Goal: Task Accomplishment & Management: Manage account settings

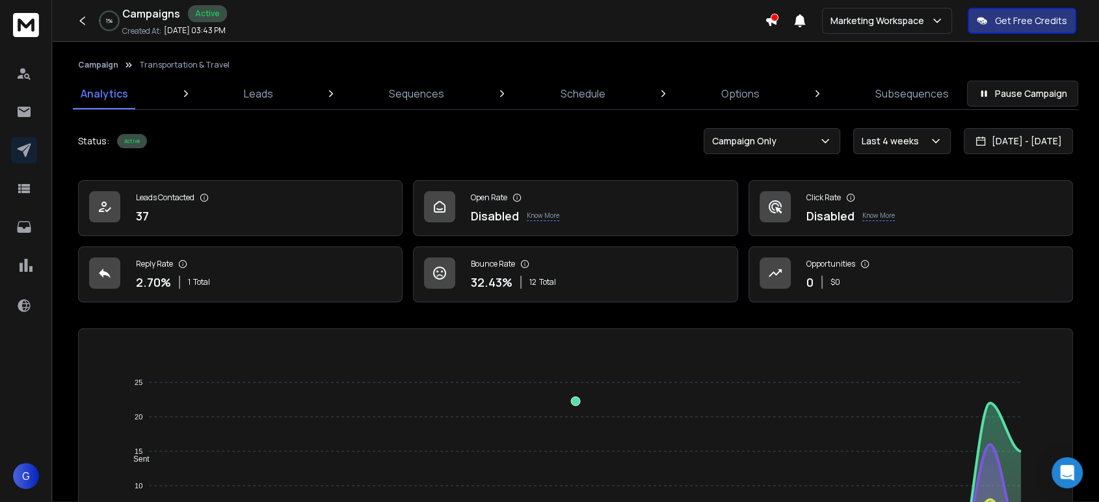
click at [111, 94] on p "Analytics" at bounding box center [104, 94] width 47 height 16
click at [242, 82] on link "Leads" at bounding box center [258, 93] width 45 height 31
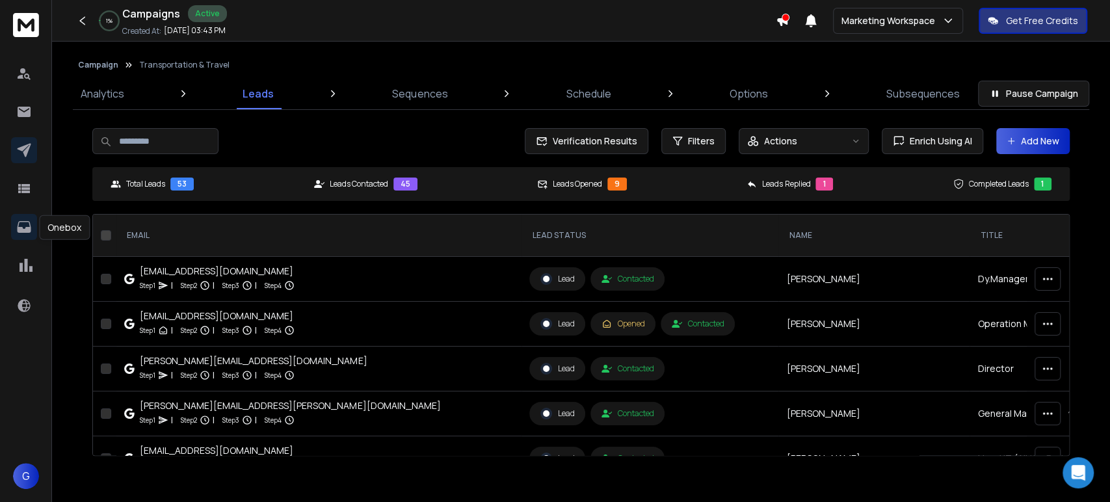
click at [26, 219] on icon at bounding box center [24, 227] width 16 height 16
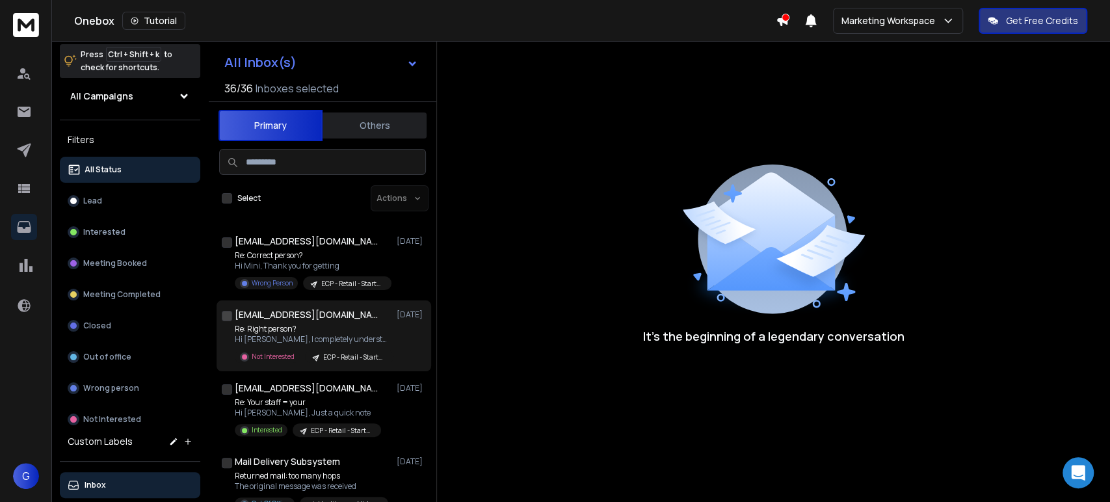
scroll to position [146, 0]
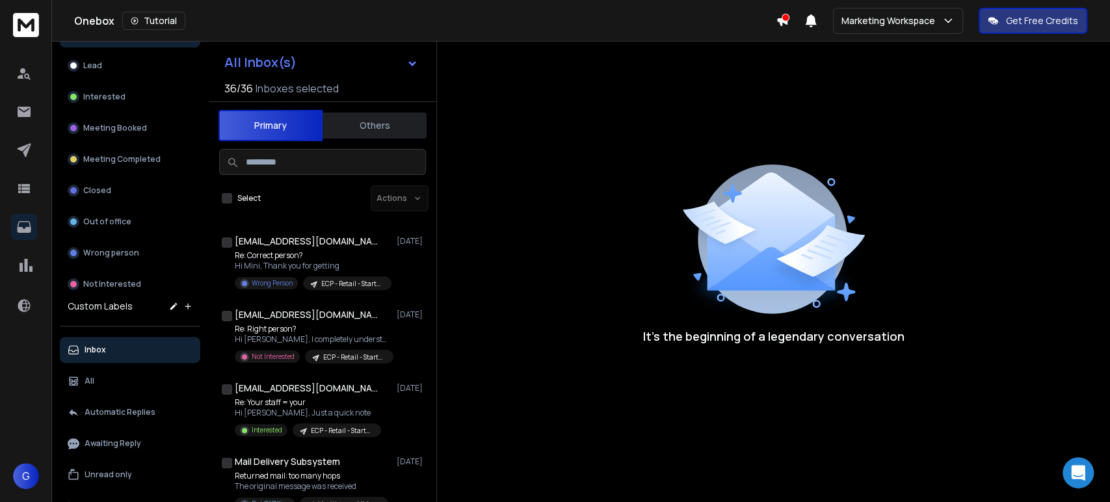
click at [170, 356] on button "Inbox" at bounding box center [130, 350] width 140 height 26
click at [159, 373] on button "All" at bounding box center [130, 381] width 140 height 26
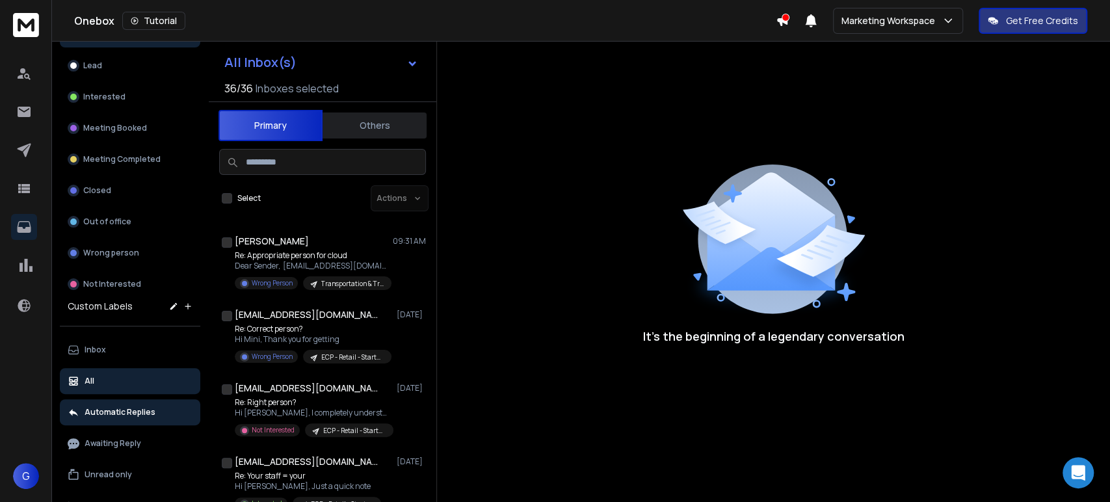
scroll to position [213, 0]
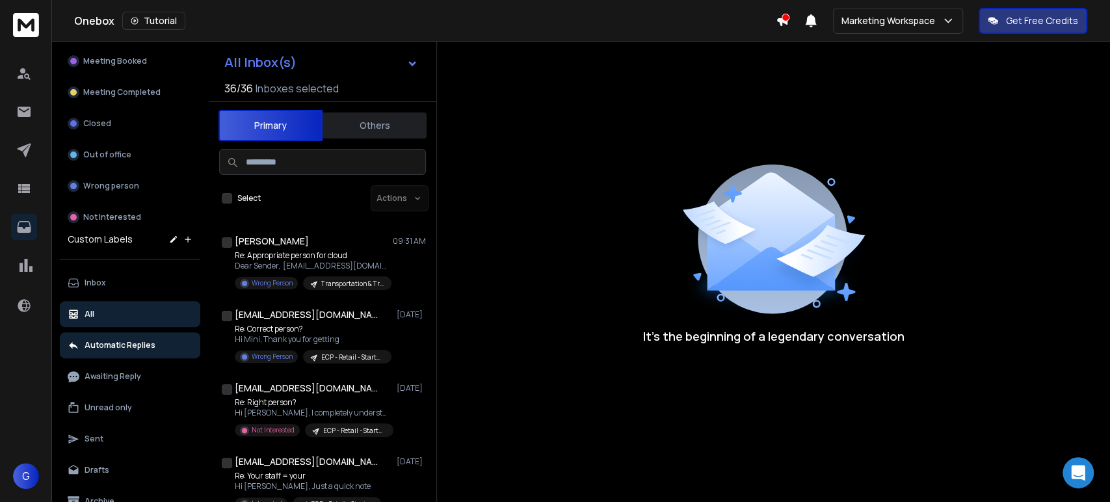
click at [153, 339] on button "Automatic Replies" at bounding box center [130, 345] width 140 height 26
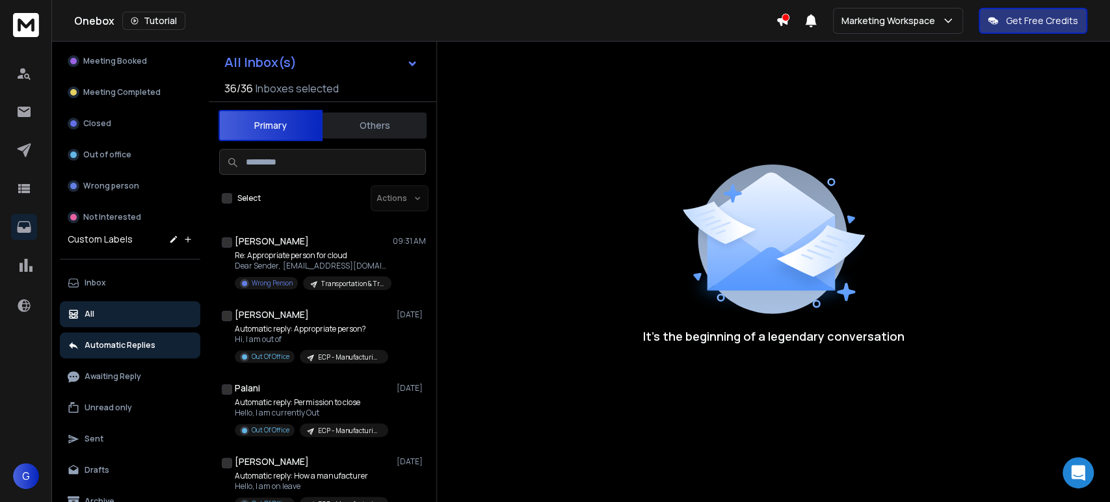
click at [136, 313] on button "All" at bounding box center [130, 314] width 140 height 26
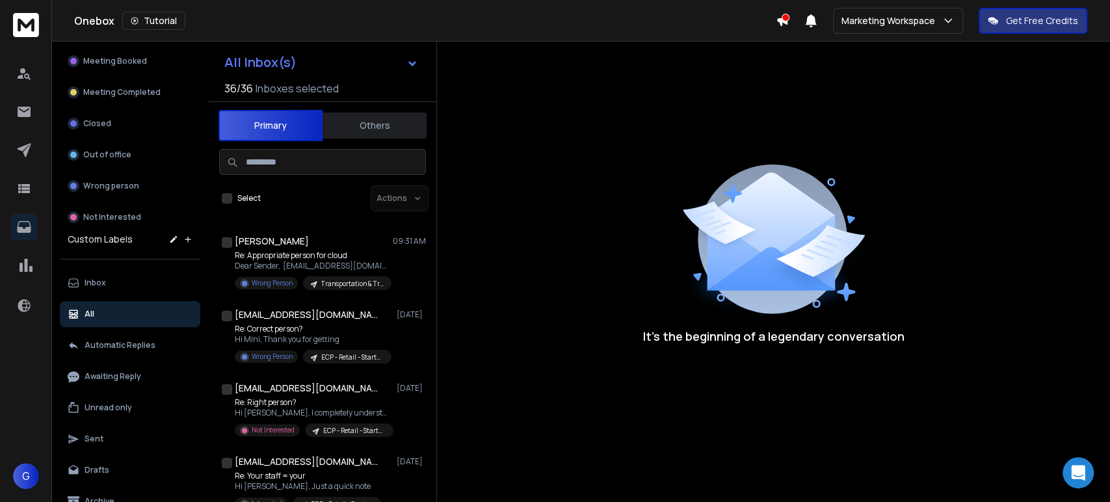
click at [379, 263] on p "Dear Sender, [EMAIL_ADDRESS][DOMAIN_NAME] [[DOMAIN_NAME][EMAIL_ADDRESS][DOMAIN_…" at bounding box center [313, 266] width 156 height 10
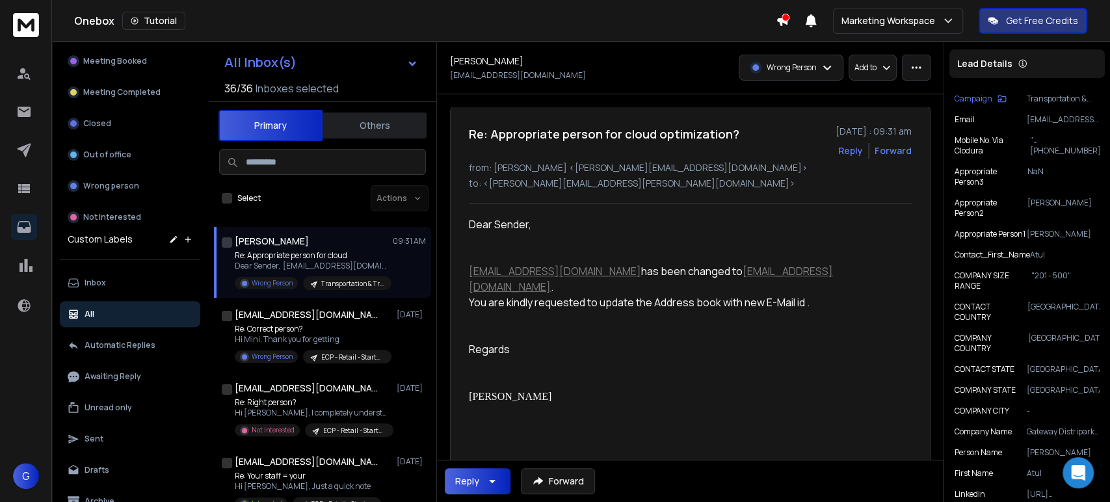
scroll to position [32, 0]
click at [24, 191] on icon at bounding box center [24, 188] width 12 height 9
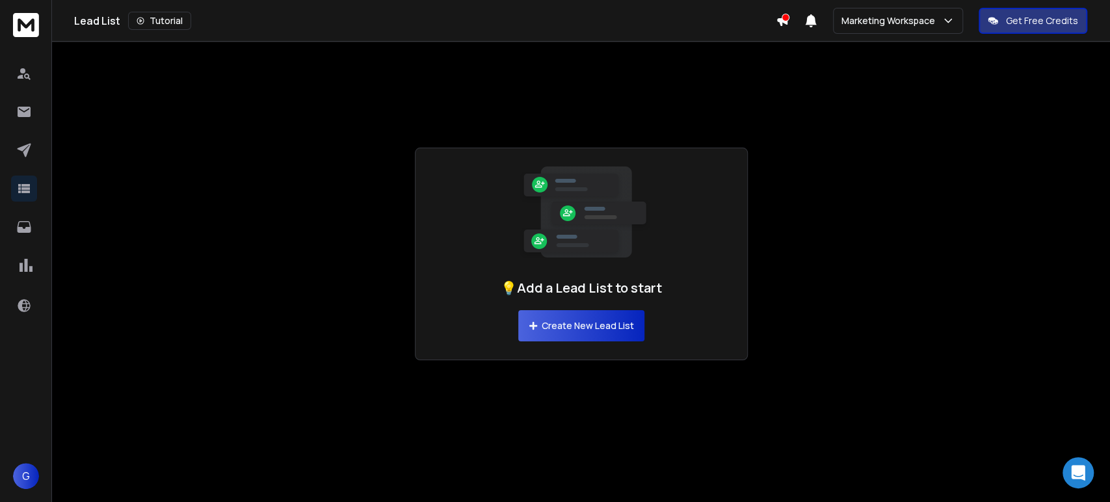
click at [588, 323] on button "Create New Lead List" at bounding box center [581, 325] width 126 height 31
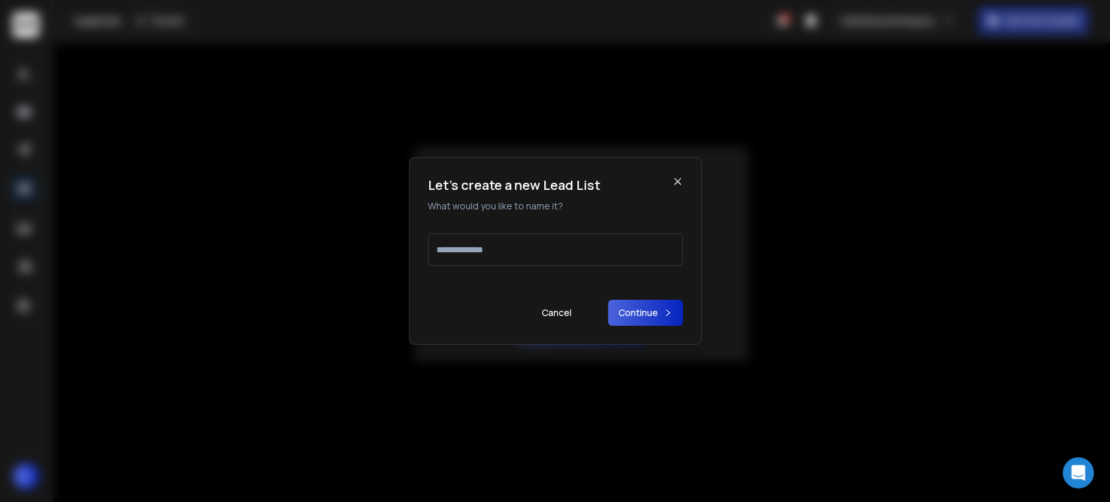
click at [598, 250] on input at bounding box center [555, 249] width 255 height 33
click at [911, 244] on div "Let's create a new Lead List What would you like to name it? Cancel Continue" at bounding box center [555, 250] width 1110 height 213
click at [678, 183] on icon at bounding box center [677, 181] width 10 height 10
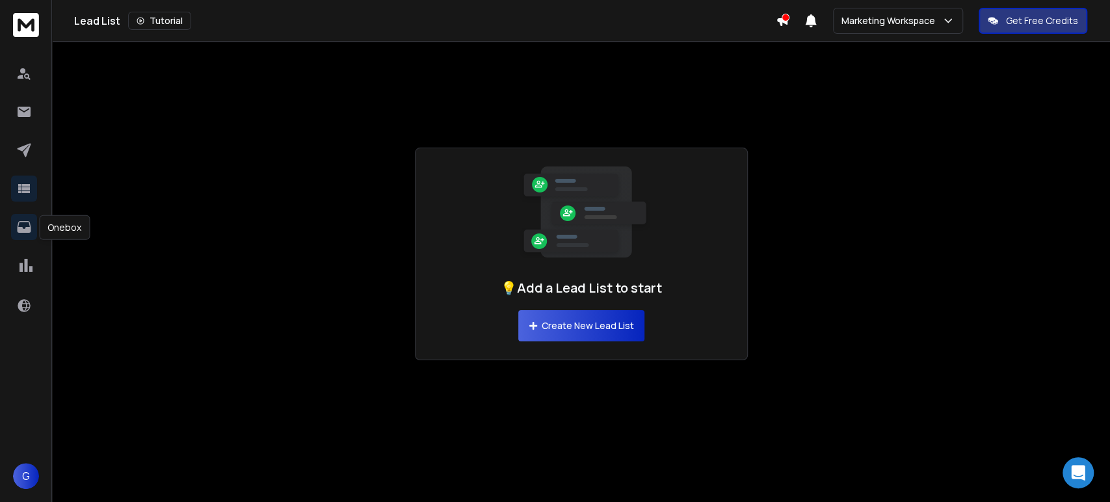
click at [22, 230] on icon at bounding box center [24, 227] width 14 height 12
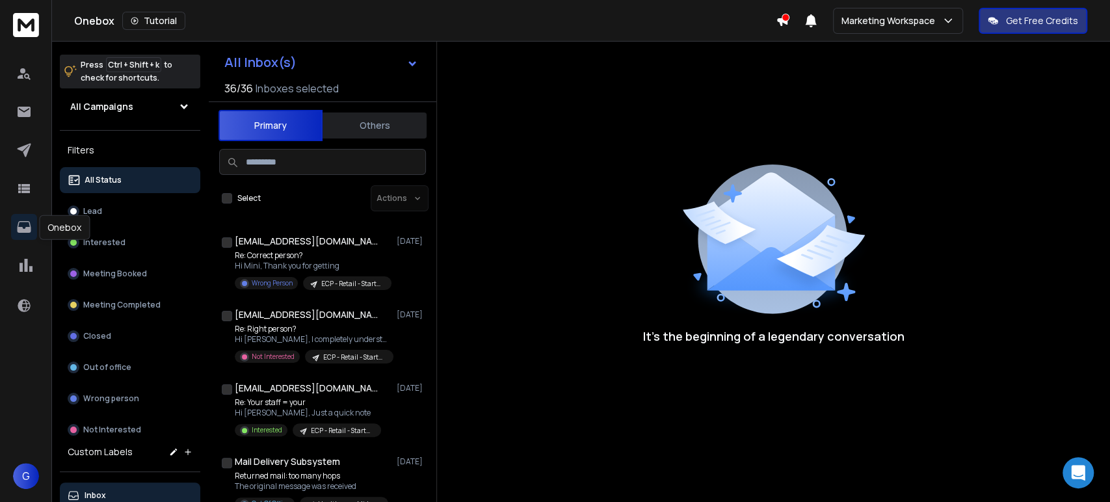
click at [11, 228] on link at bounding box center [24, 227] width 26 height 26
click at [20, 230] on icon at bounding box center [24, 227] width 14 height 12
click at [17, 197] on link at bounding box center [24, 189] width 26 height 26
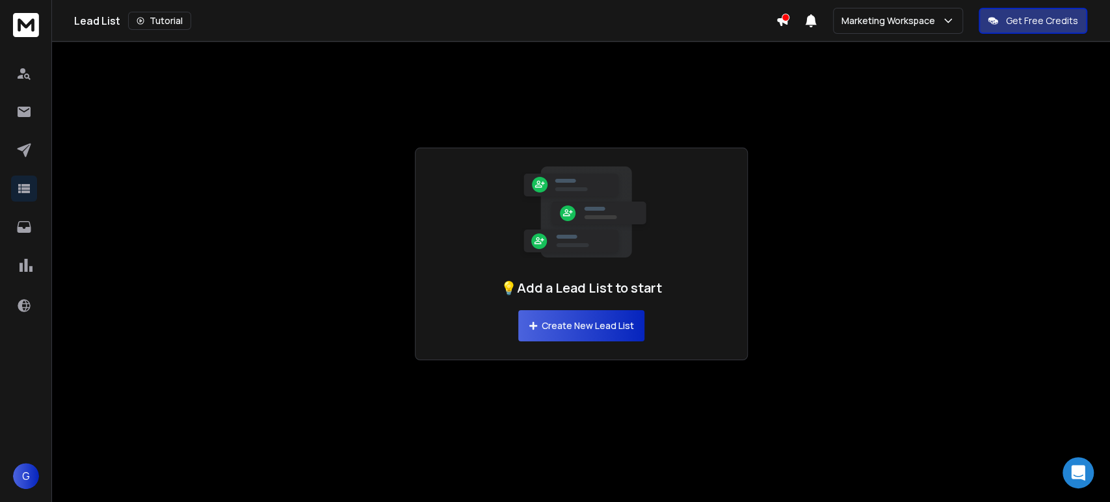
click at [640, 326] on button "Create New Lead List" at bounding box center [581, 325] width 126 height 31
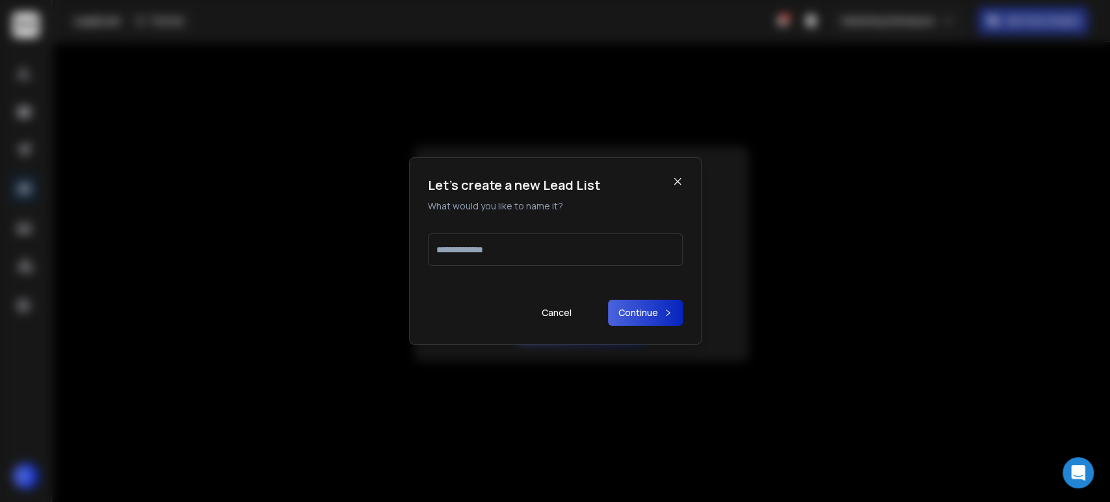
click at [474, 259] on input at bounding box center [555, 249] width 255 height 33
paste input "**********"
type input "**********"
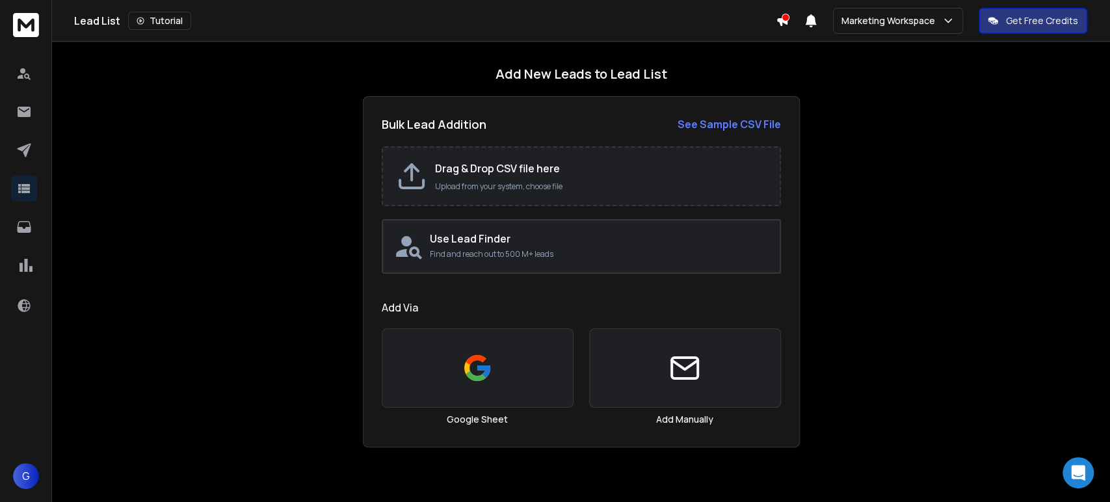
click at [743, 125] on strong "See Sample CSV File" at bounding box center [728, 124] width 103 height 14
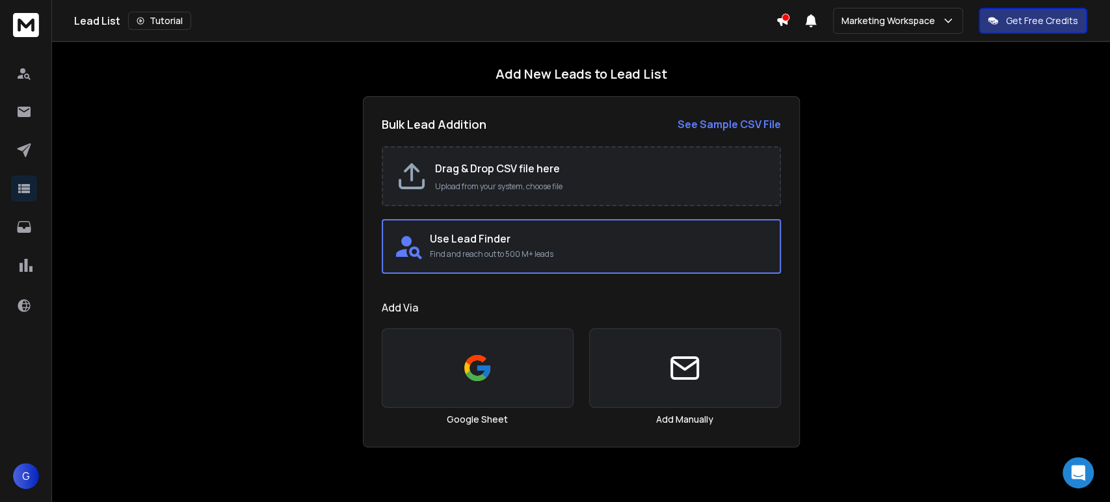
click at [565, 244] on h2 "Use Lead Finder" at bounding box center [599, 239] width 339 height 16
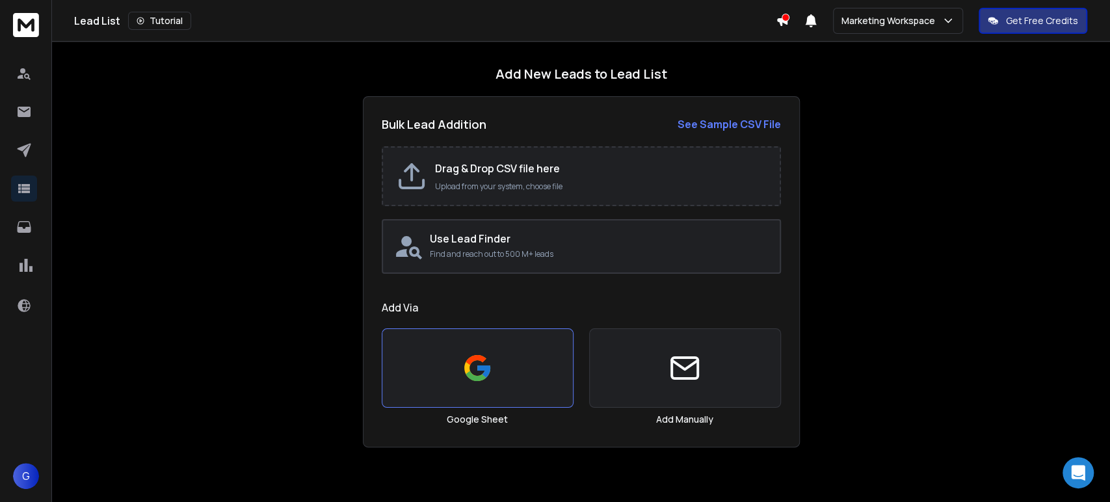
click at [495, 367] on div at bounding box center [478, 367] width 192 height 79
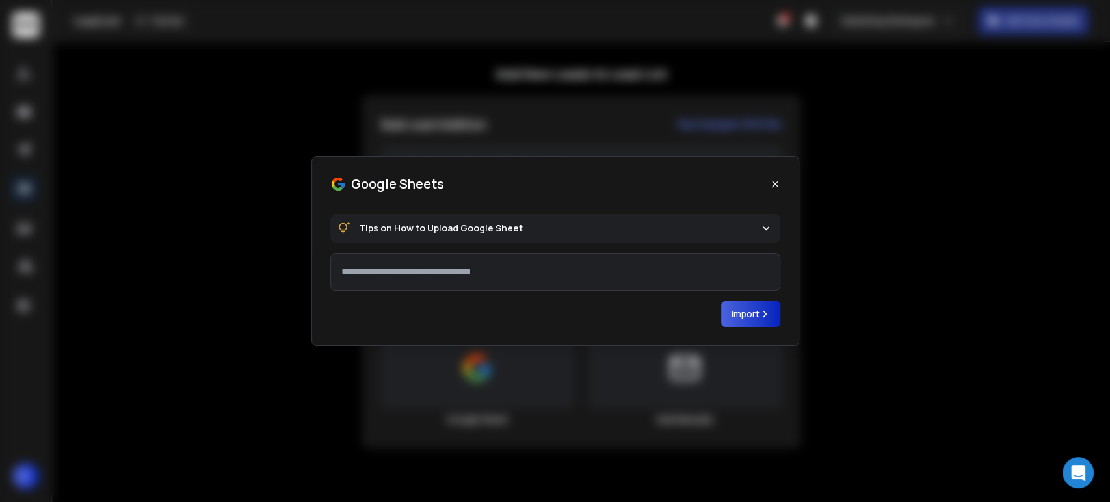
click at [531, 276] on input at bounding box center [555, 272] width 450 height 38
paste input "**********"
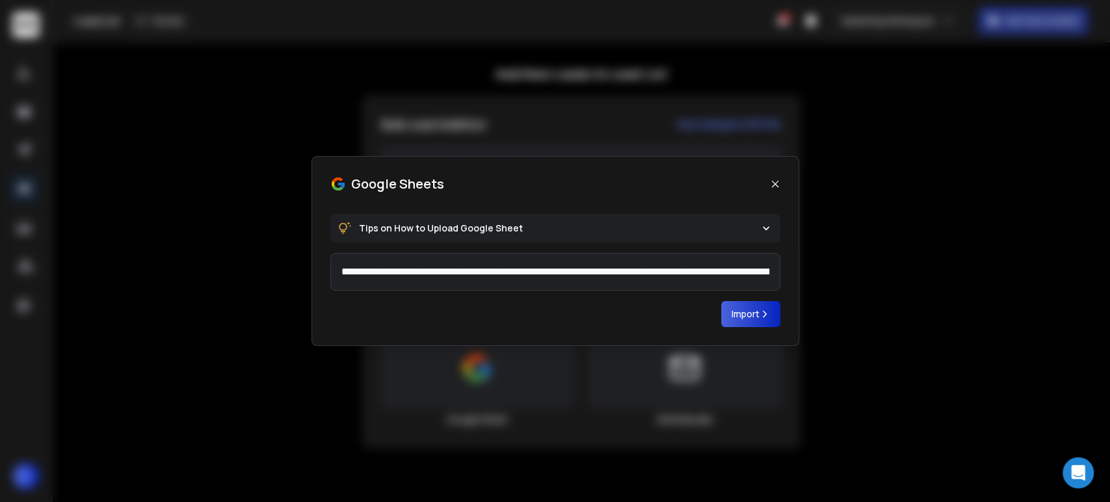
scroll to position [0, 220]
type input "**********"
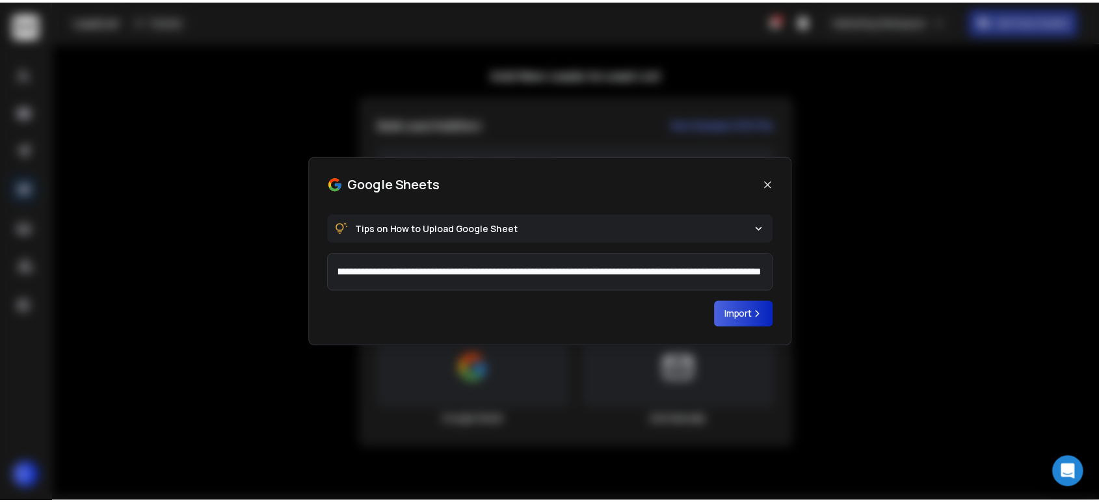
scroll to position [0, 0]
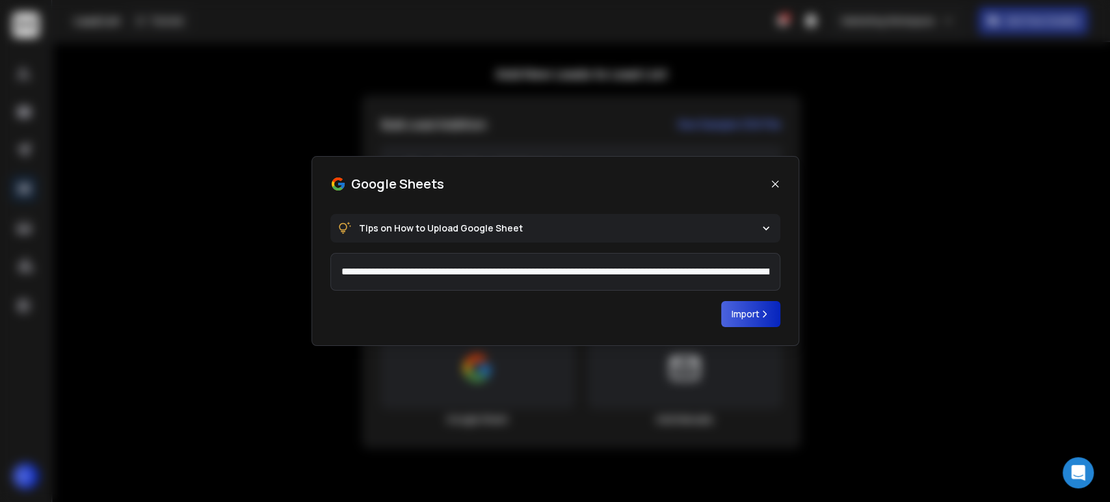
click at [775, 313] on button "Import" at bounding box center [750, 314] width 59 height 26
click at [776, 185] on icon at bounding box center [774, 184] width 7 height 7
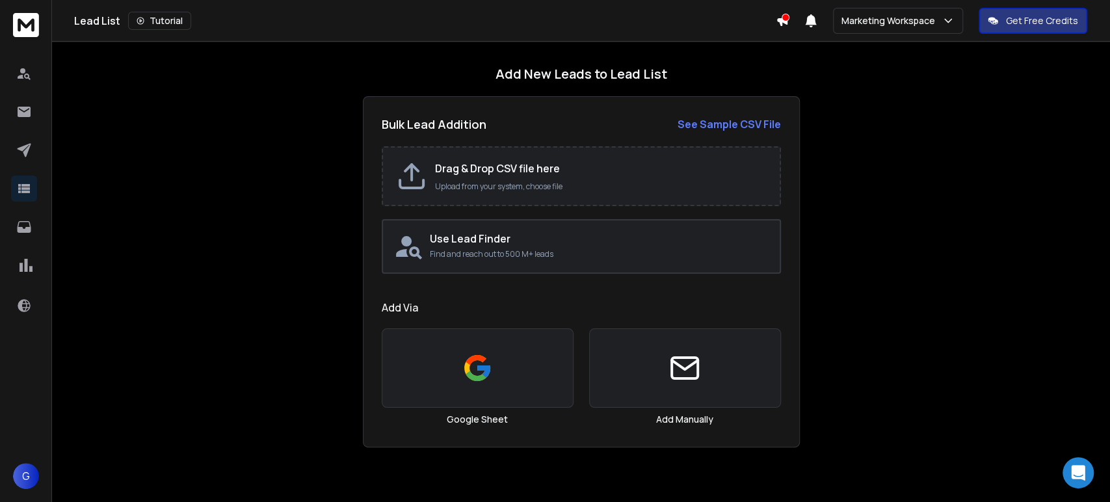
click at [486, 162] on h2 "Drag & Drop CSV file here" at bounding box center [601, 169] width 332 height 16
type input "**********"
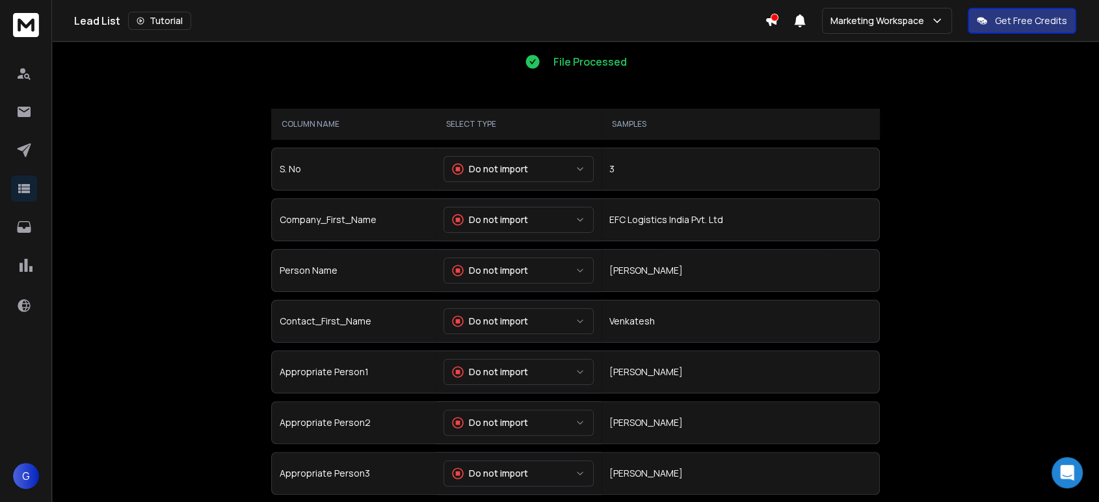
scroll to position [222, 0]
click at [564, 169] on button "Do not import" at bounding box center [518, 168] width 150 height 26
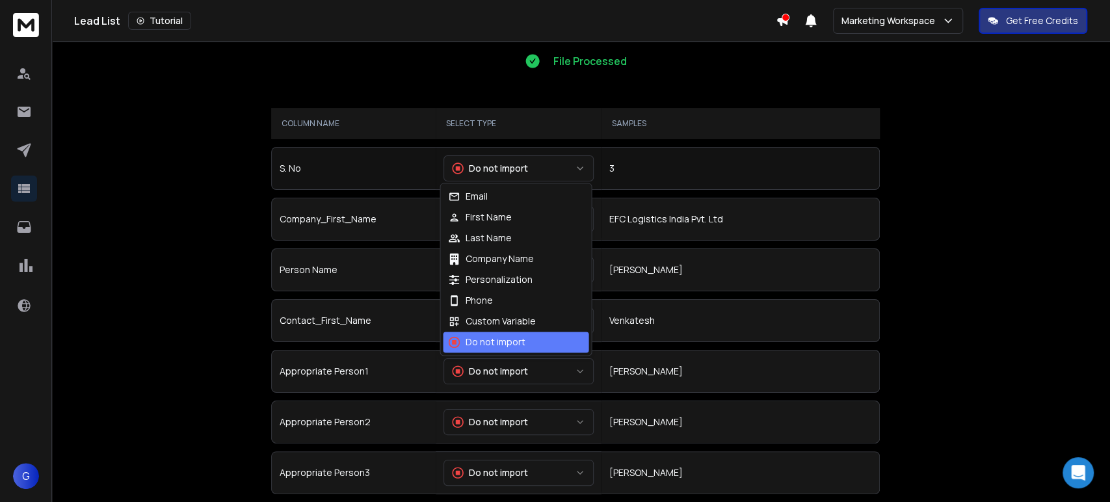
click at [663, 175] on td "3" at bounding box center [740, 168] width 278 height 43
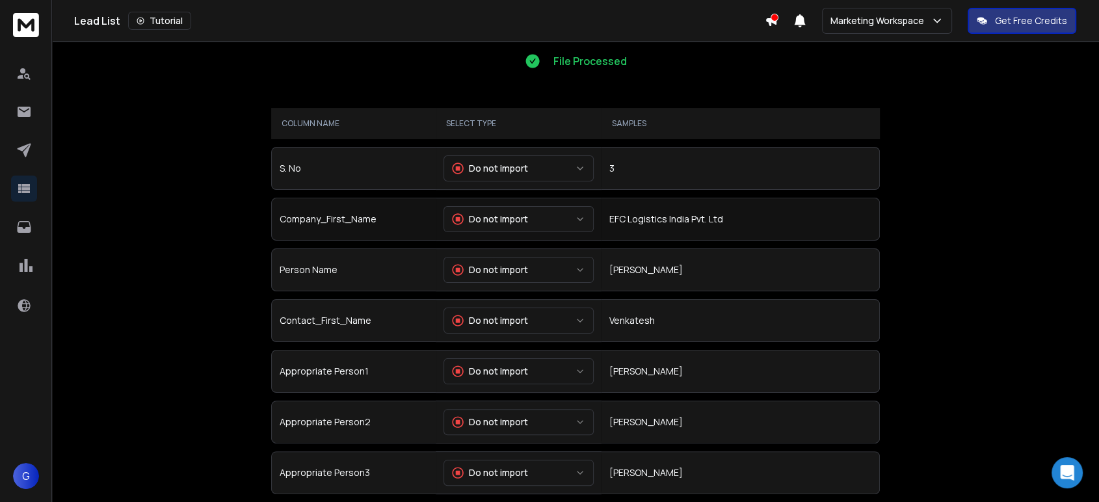
click at [557, 212] on button "Do not import" at bounding box center [518, 219] width 150 height 26
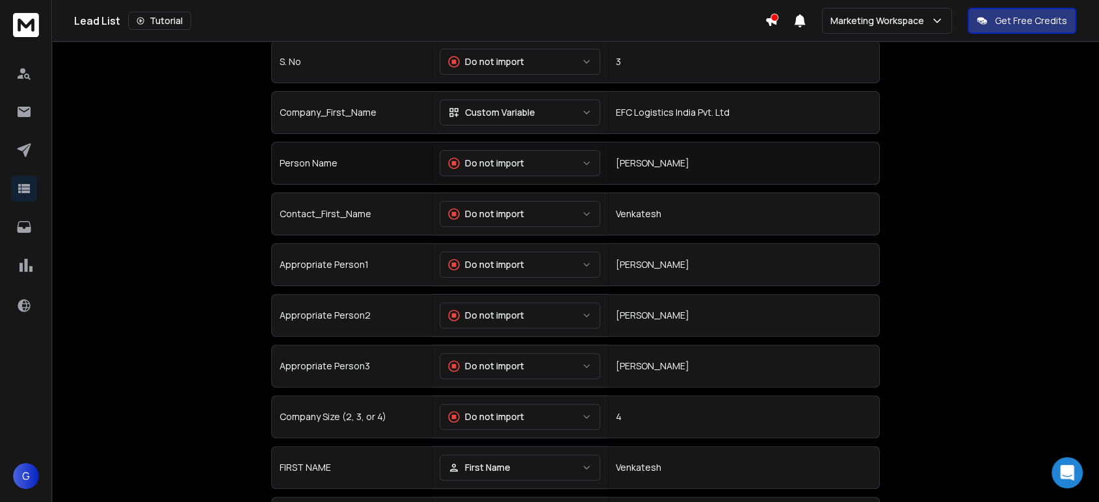
scroll to position [332, 0]
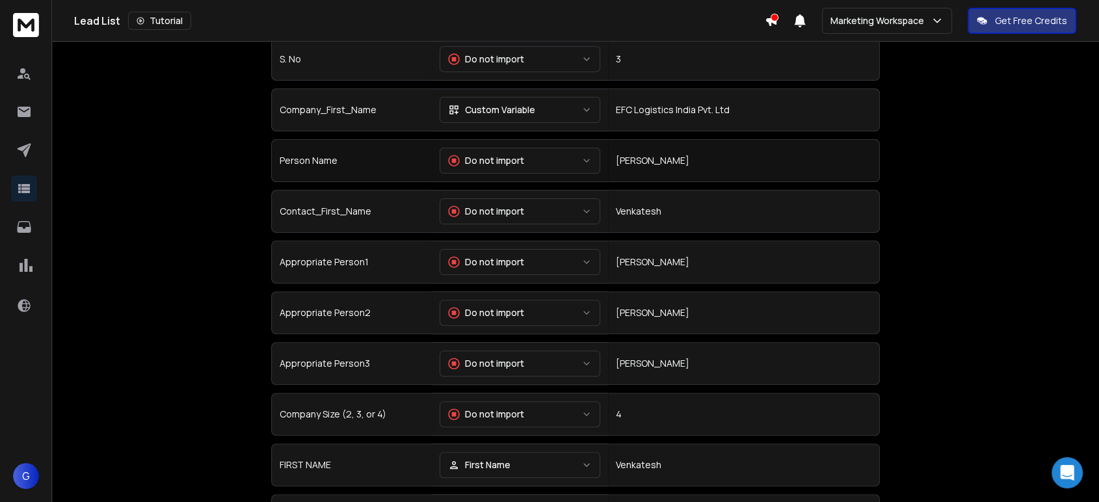
click at [575, 150] on button "Do not import" at bounding box center [520, 161] width 161 height 26
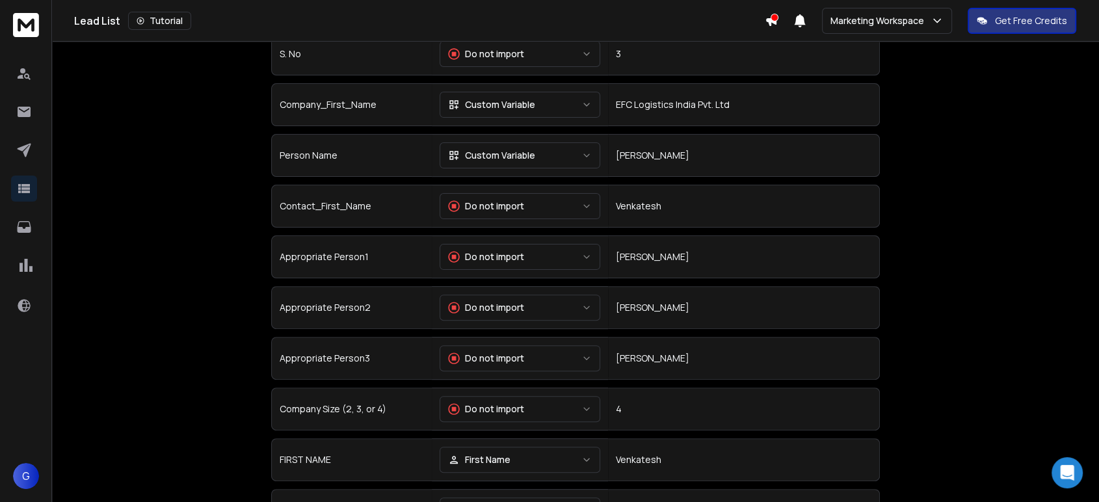
scroll to position [337, 0]
click at [553, 107] on button "Custom Variable" at bounding box center [520, 104] width 161 height 26
click at [555, 202] on button "Do not import" at bounding box center [520, 205] width 161 height 26
click at [541, 251] on button "Do not import" at bounding box center [520, 256] width 161 height 26
click at [570, 302] on button "Do not import" at bounding box center [520, 307] width 161 height 26
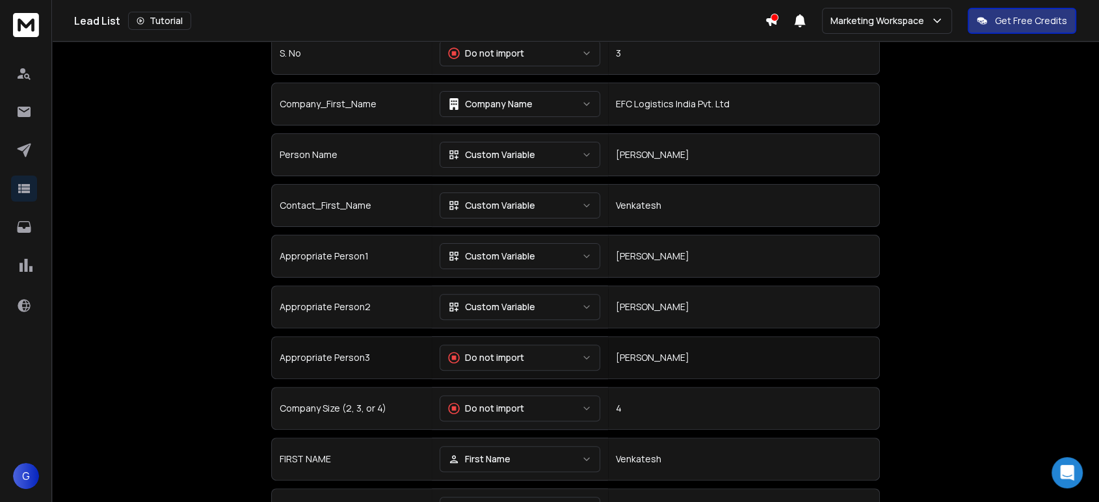
click at [585, 345] on button "Do not import" at bounding box center [520, 358] width 161 height 26
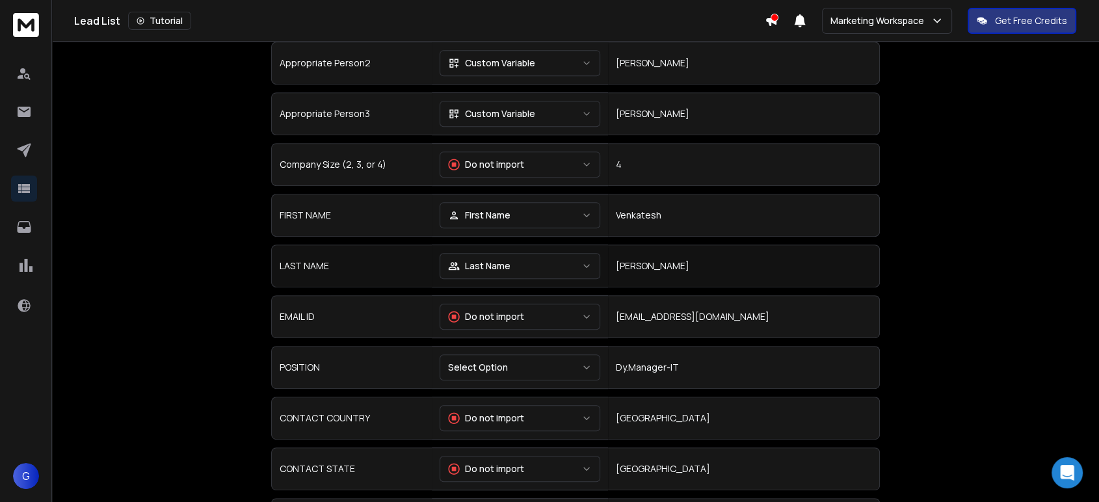
scroll to position [583, 0]
click at [546, 311] on button "Do not import" at bounding box center [520, 315] width 161 height 26
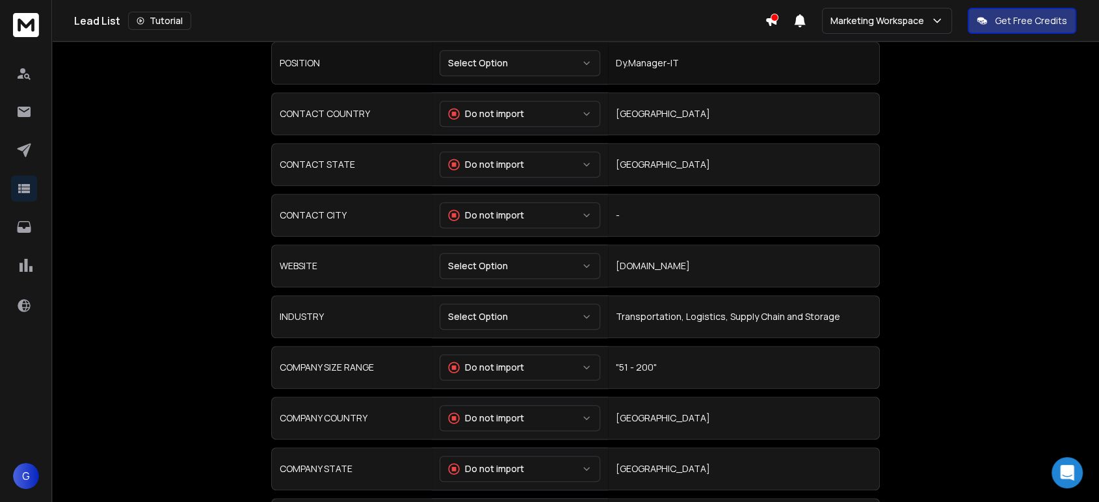
scroll to position [884, 0]
click at [567, 257] on button "Select Option" at bounding box center [520, 267] width 161 height 26
click at [559, 305] on button "Select Option" at bounding box center [520, 318] width 161 height 26
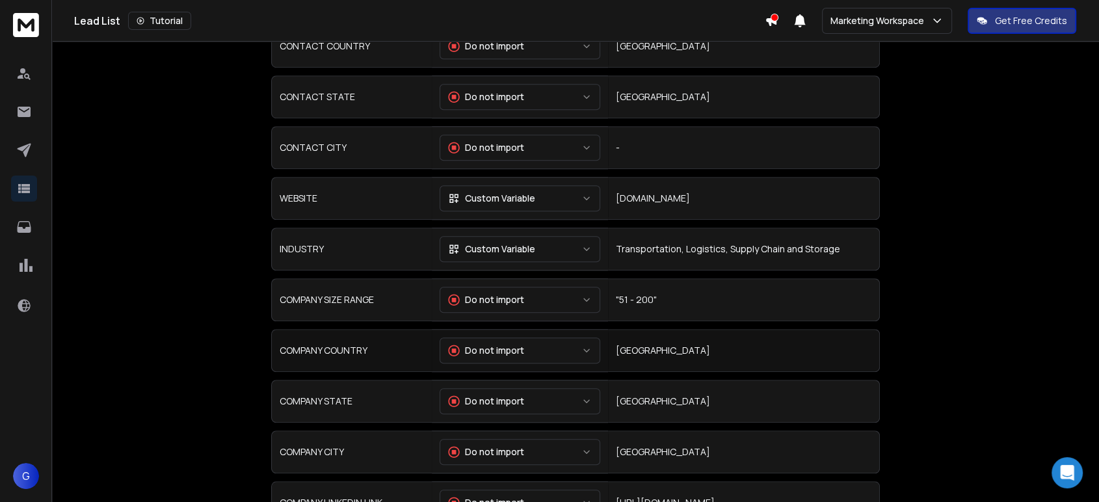
scroll to position [954, 0]
click at [581, 294] on icon "button" at bounding box center [586, 299] width 10 height 10
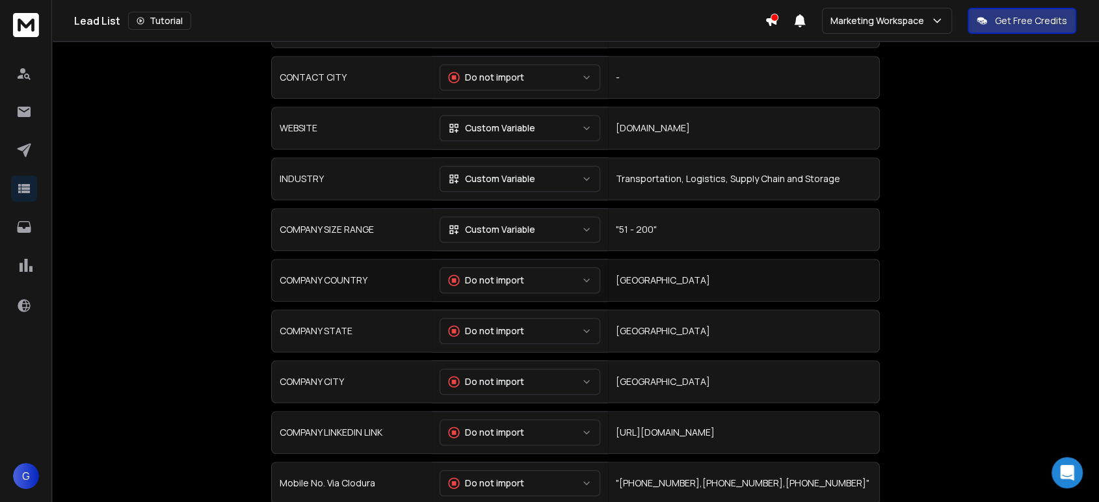
click at [562, 269] on button "Do not import" at bounding box center [520, 280] width 161 height 26
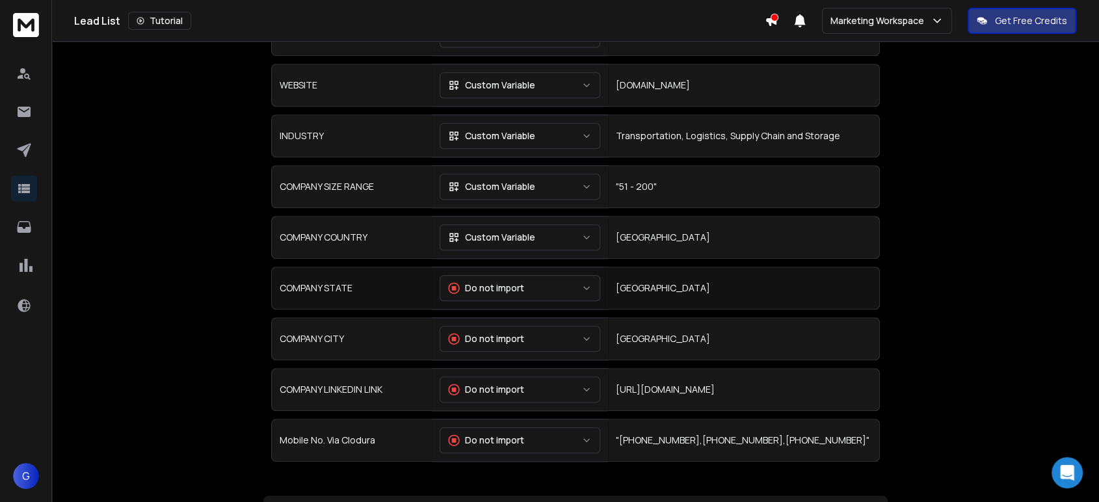
scroll to position [1066, 0]
click at [558, 278] on button "Do not import" at bounding box center [520, 288] width 161 height 26
click at [564, 326] on button "Do not import" at bounding box center [520, 339] width 161 height 26
click at [576, 376] on button "Do not import" at bounding box center [520, 389] width 161 height 26
click at [575, 427] on button "Do not import" at bounding box center [520, 440] width 161 height 26
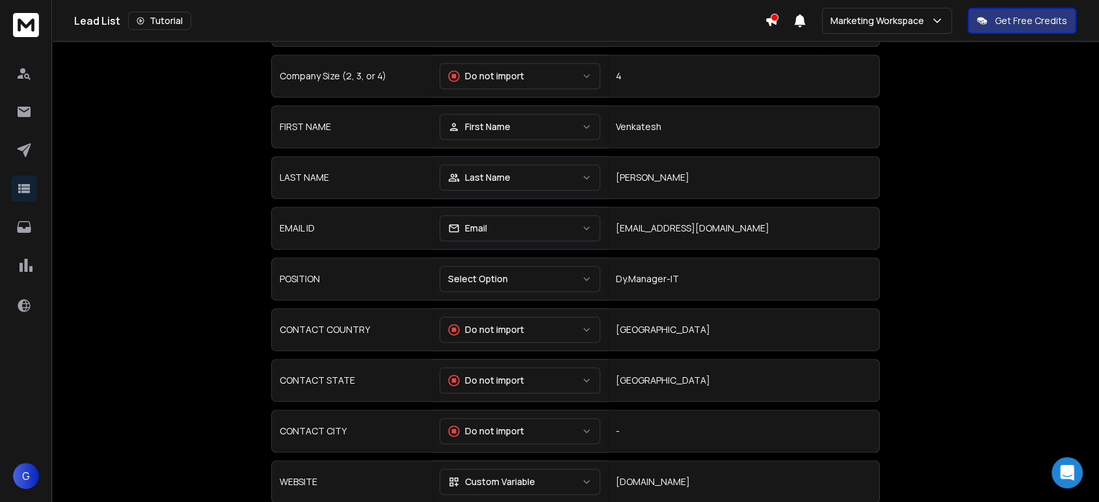
scroll to position [666, 0]
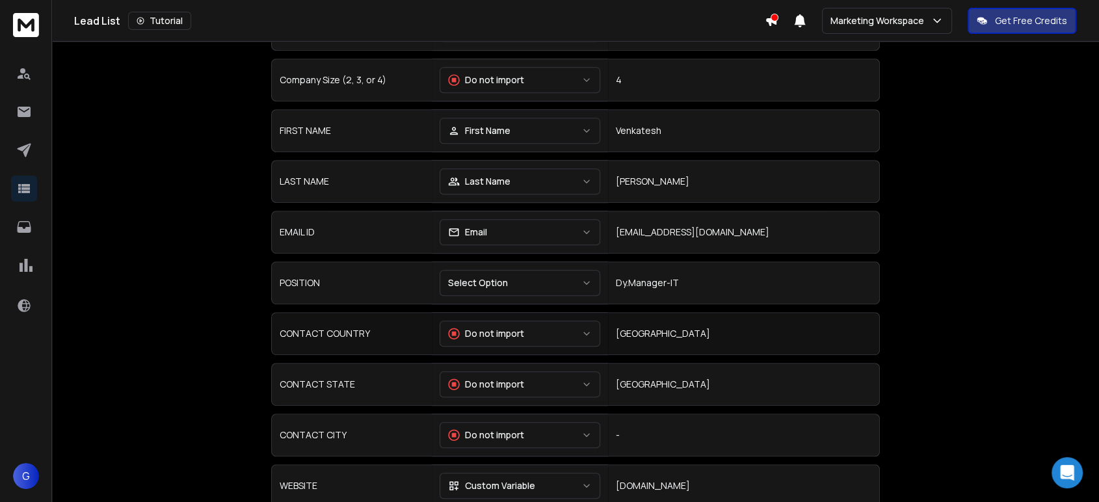
click at [582, 321] on button "Do not import" at bounding box center [520, 334] width 161 height 26
click at [576, 371] on button "Do not import" at bounding box center [520, 384] width 161 height 26
click at [590, 431] on button "Do not import" at bounding box center [520, 435] width 161 height 26
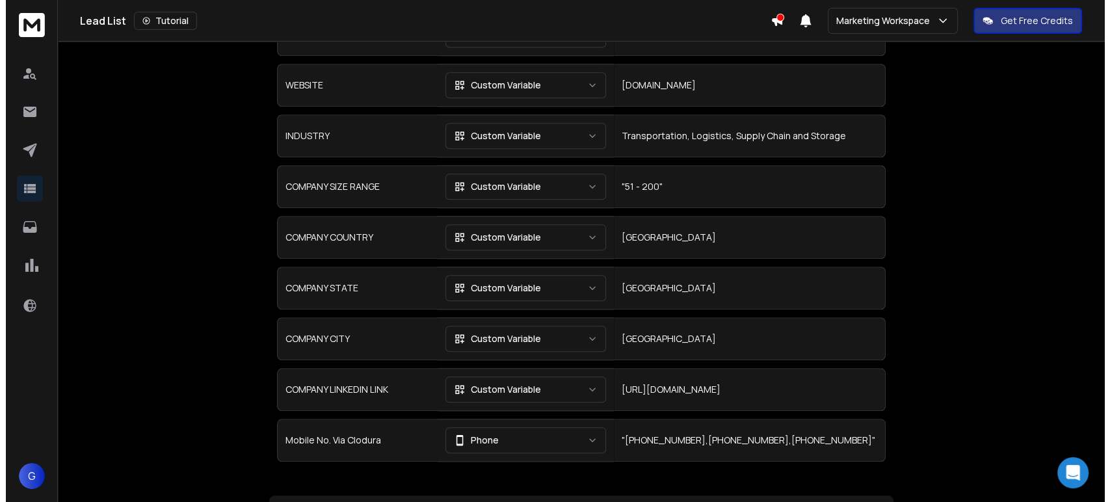
scroll to position [1248, 0]
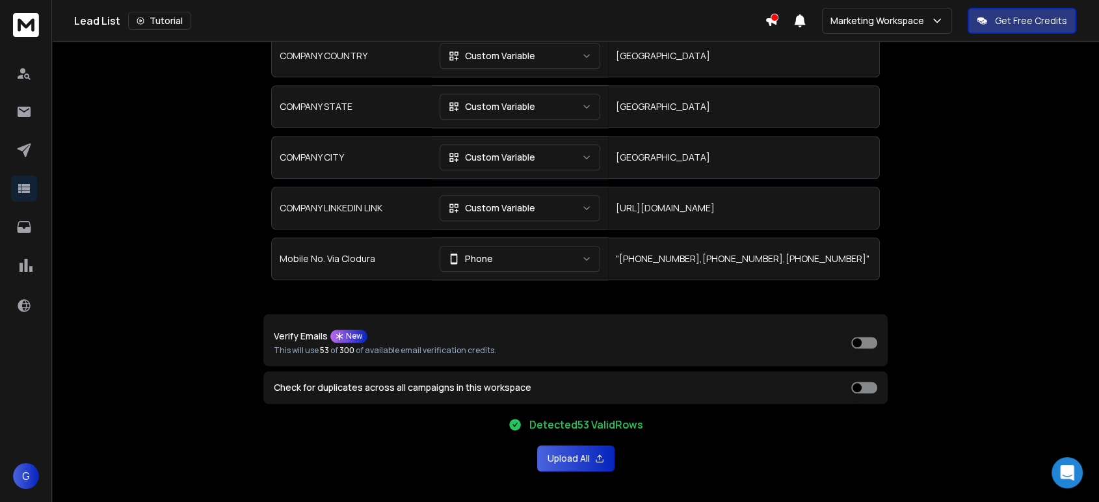
click at [567, 453] on button "Upload All" at bounding box center [575, 458] width 77 height 26
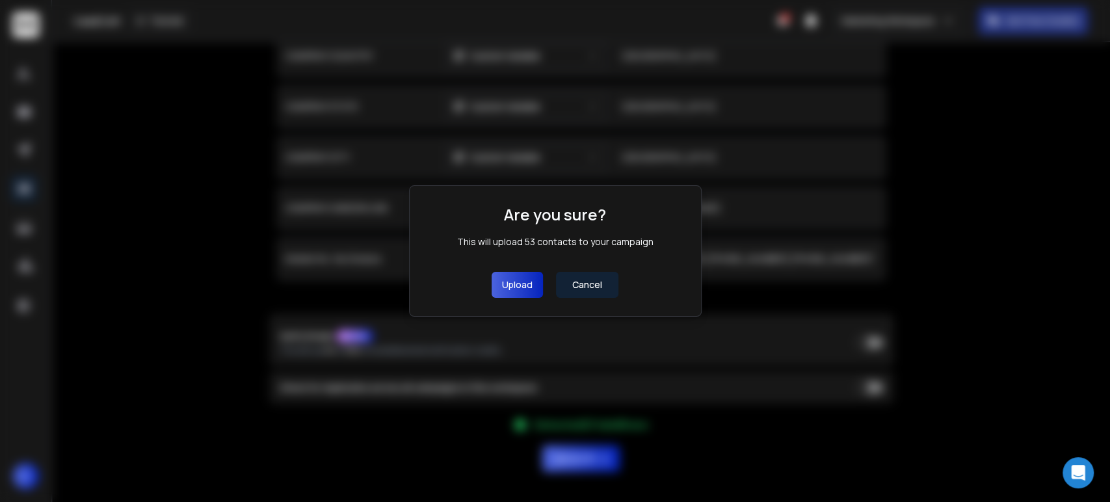
click at [516, 287] on button "Upload" at bounding box center [517, 285] width 51 height 26
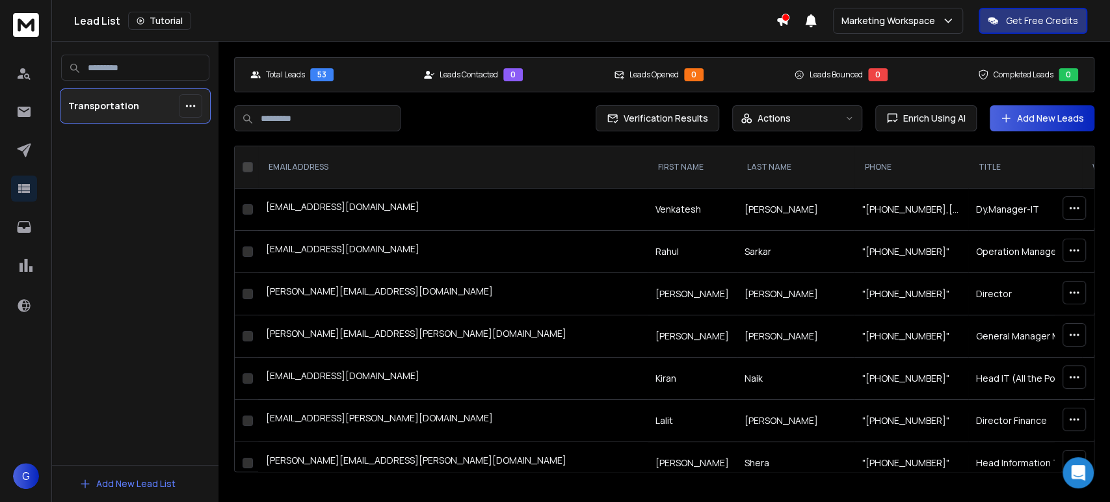
click at [365, 120] on input at bounding box center [317, 118] width 166 height 26
type input "*"
click at [365, 120] on input "*" at bounding box center [317, 118] width 166 height 26
type input "****"
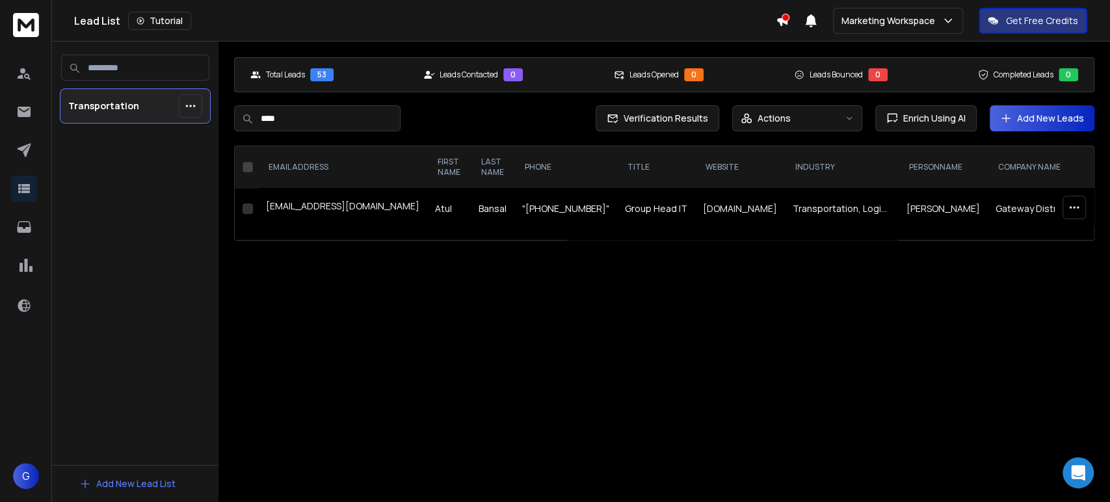
click at [250, 205] on button "button" at bounding box center [248, 209] width 10 height 10
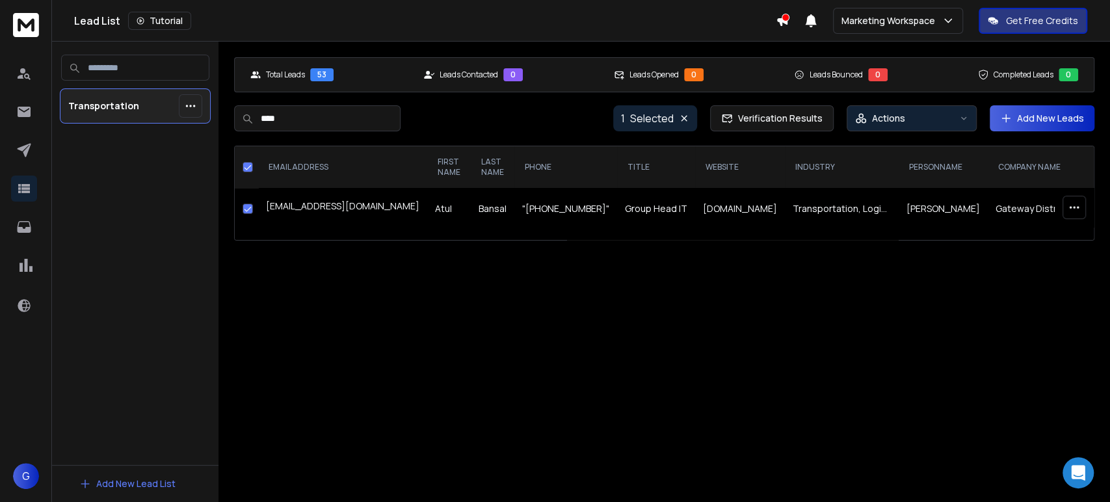
click at [949, 120] on div "Actions" at bounding box center [904, 118] width 99 height 13
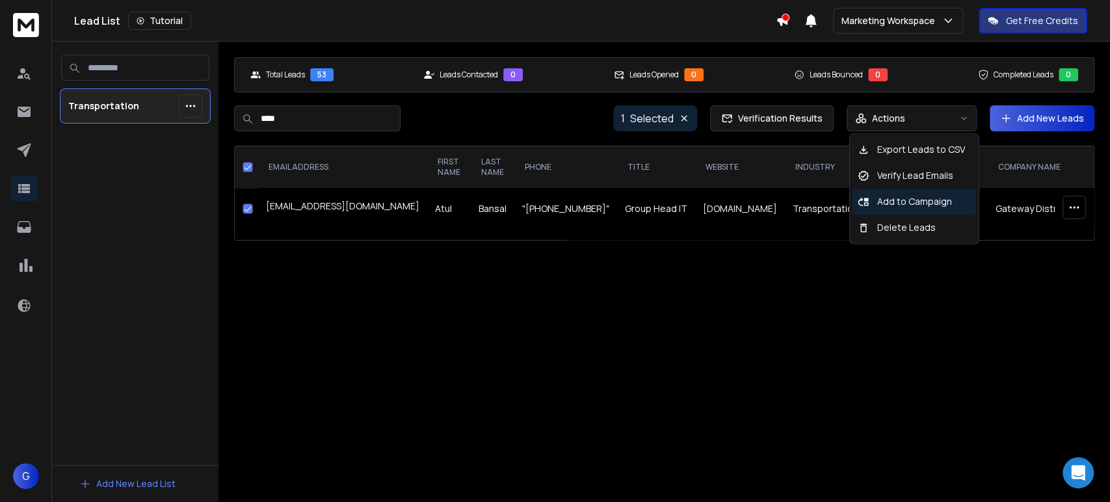
click at [946, 200] on p "Add to Campaign" at bounding box center [915, 201] width 80 height 18
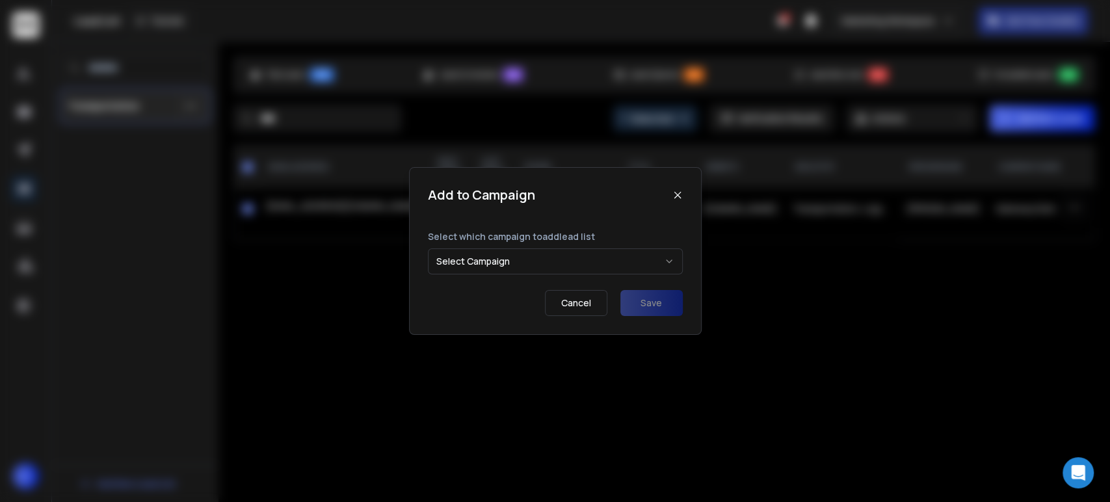
click at [650, 257] on button "Select Campaign" at bounding box center [555, 261] width 255 height 26
click at [658, 300] on button "Save" at bounding box center [651, 303] width 62 height 26
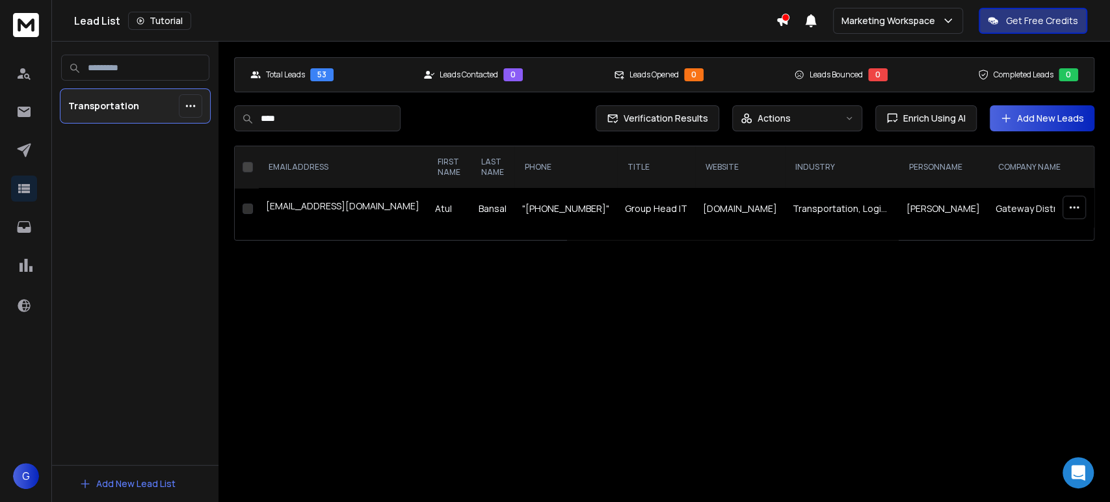
click at [186, 110] on icon "button" at bounding box center [191, 106] width 12 height 12
click at [326, 313] on div "ReferralStack Unlock AI-powered affiliate growth Lifetime Deals available! Clai…" at bounding box center [555, 251] width 1110 height 502
click at [16, 228] on icon at bounding box center [24, 227] width 16 height 16
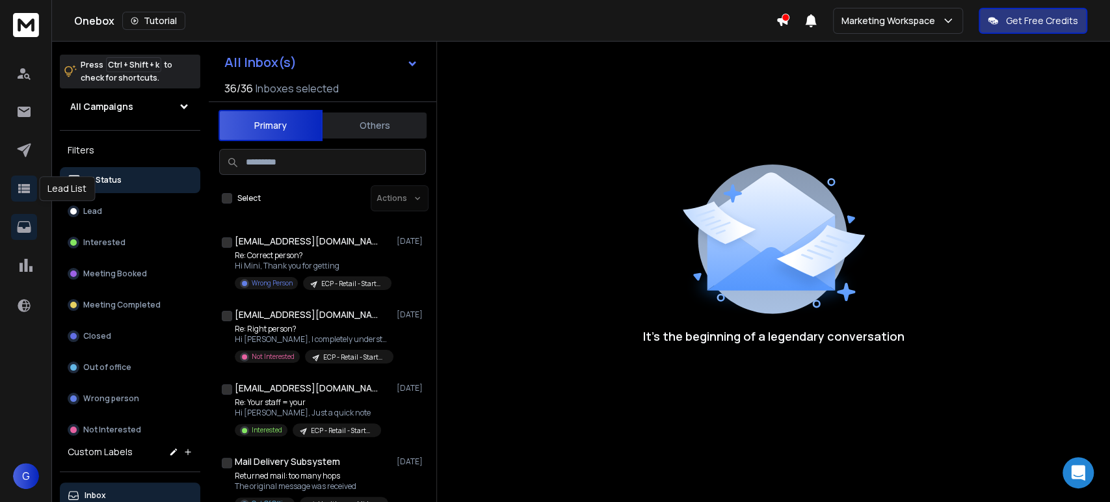
click at [25, 190] on icon at bounding box center [24, 188] width 12 height 9
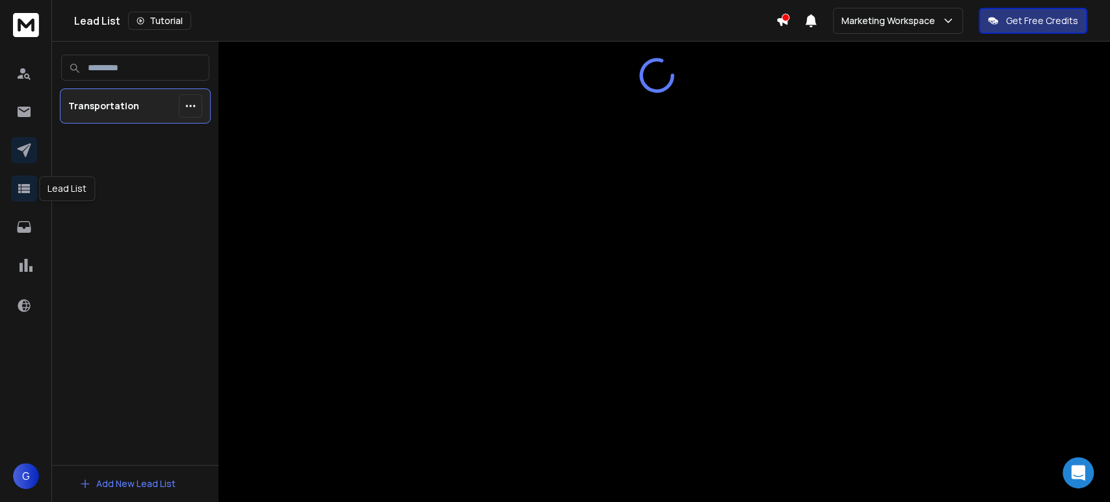
click at [29, 140] on link at bounding box center [24, 150] width 26 height 26
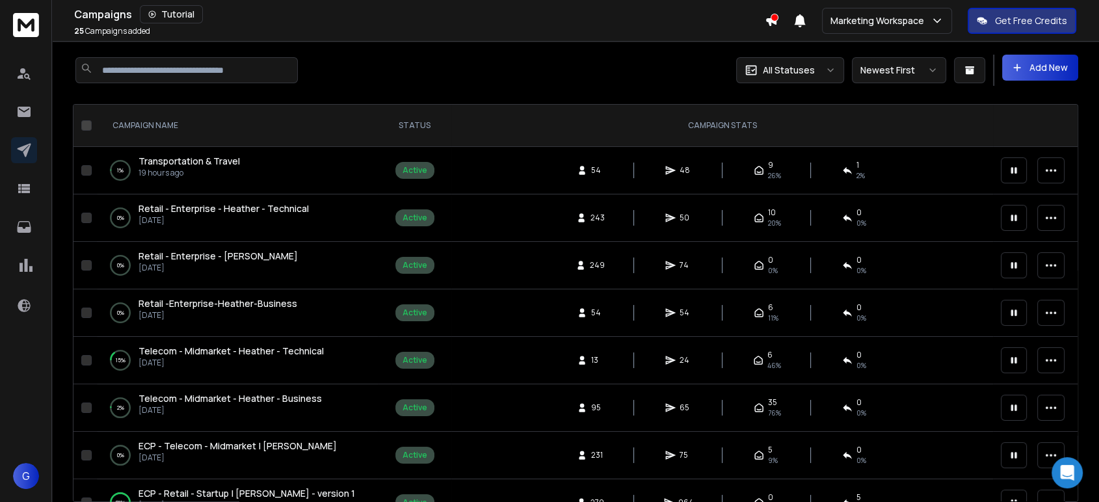
click at [314, 164] on div "1 % Transportation & Travel 19 hours ago" at bounding box center [237, 170] width 255 height 31
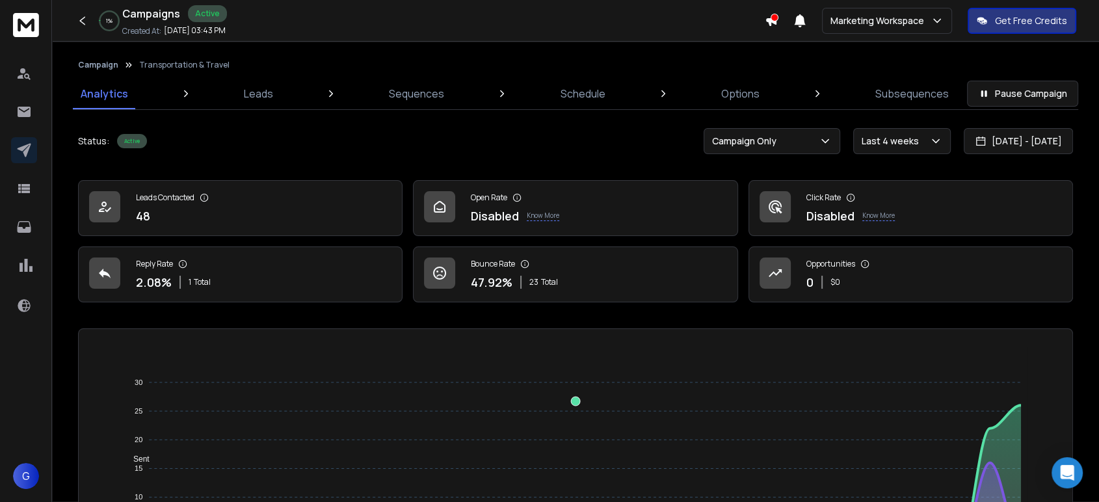
click at [282, 92] on div "Analytics Leads Sequences Schedule Options Subsequences" at bounding box center [515, 93] width 884 height 31
click at [260, 92] on p "Leads" at bounding box center [258, 94] width 29 height 16
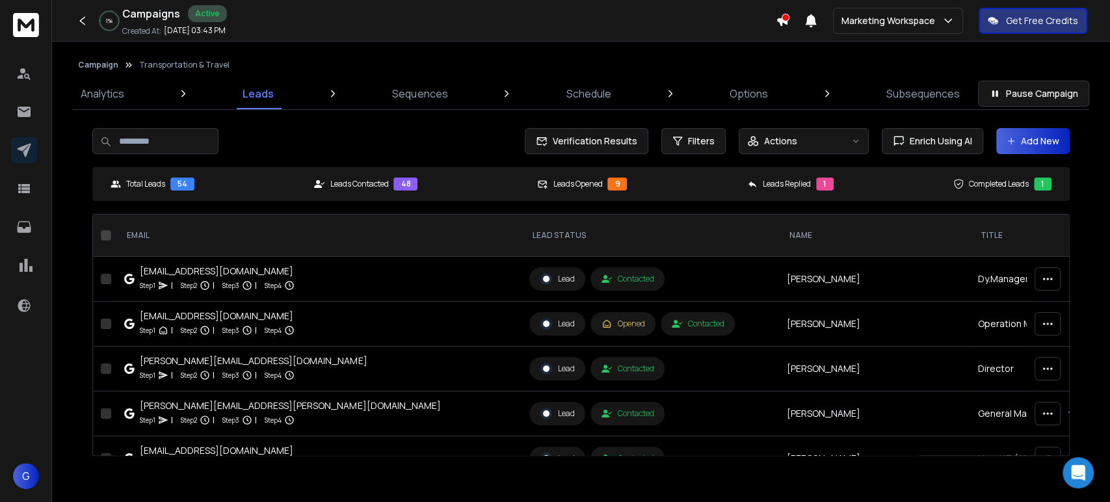
click at [179, 144] on input at bounding box center [155, 141] width 126 height 26
type input "****"
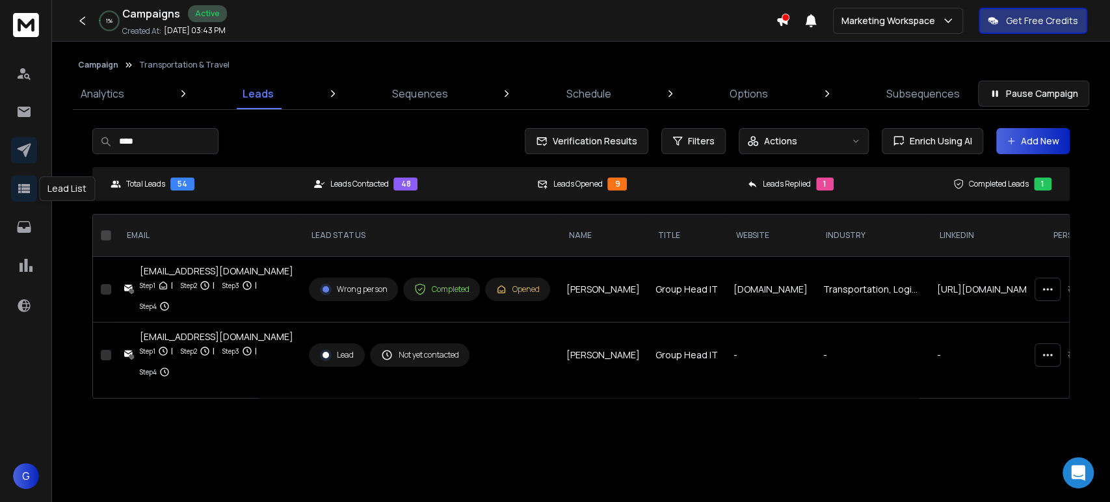
click at [20, 180] on link at bounding box center [24, 189] width 26 height 26
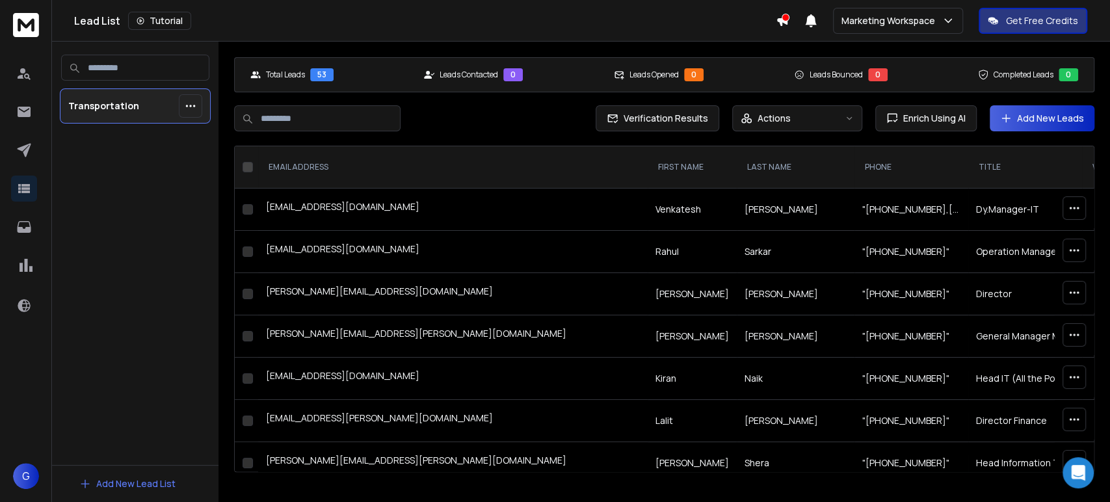
click at [338, 116] on input at bounding box center [317, 118] width 166 height 26
type input "*"
drag, startPoint x: 294, startPoint y: 102, endPoint x: 294, endPoint y: 111, distance: 8.5
click at [294, 111] on div "Total Leads 53 Leads Contacted 0 Leads Opened 0 Leads Bounced 0 Completed Leads…" at bounding box center [663, 92] width 891 height 100
click at [294, 111] on input "*" at bounding box center [317, 118] width 166 height 26
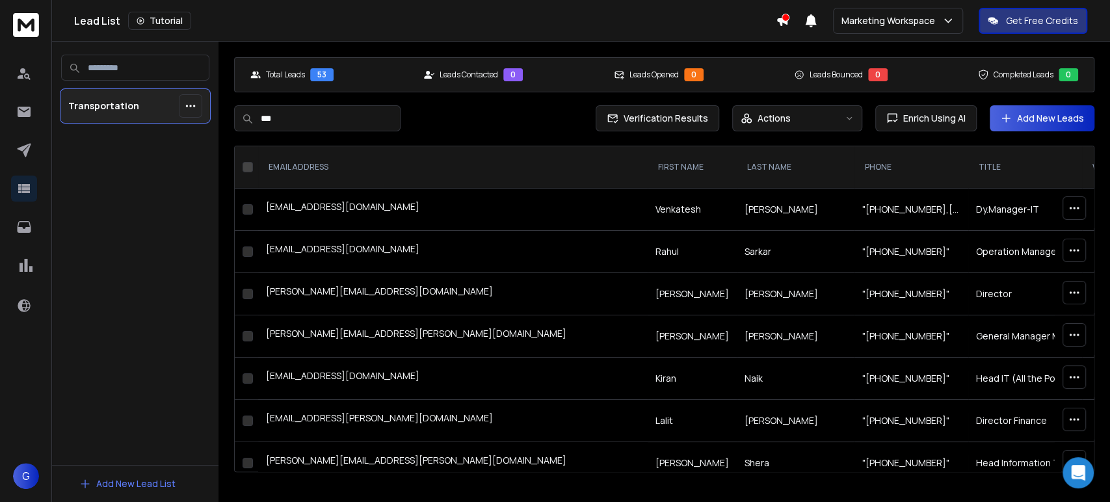
type input "****"
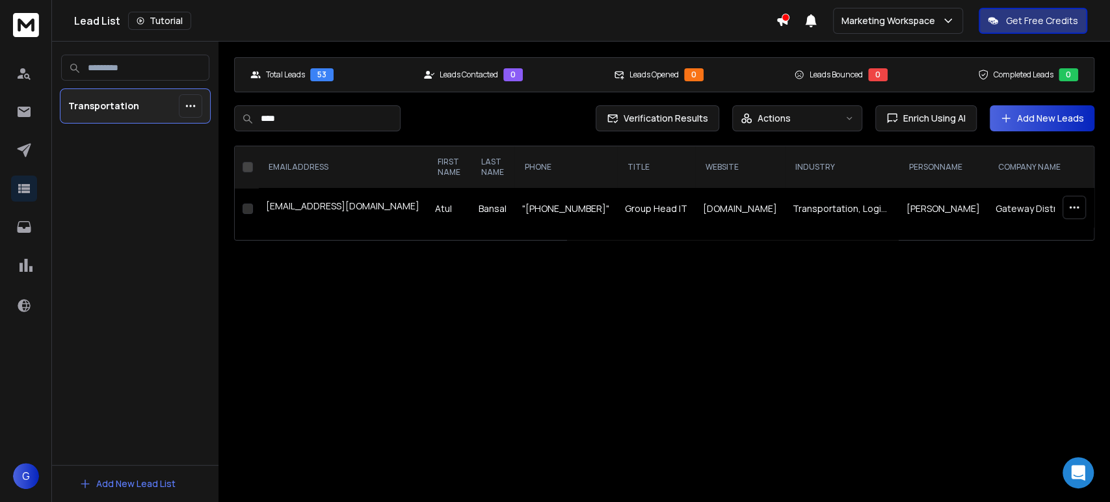
click at [747, 298] on div "ReferralStack Unlock AI-powered affiliate growth Lifetime Deals available! Clai…" at bounding box center [555, 251] width 1110 height 502
click at [21, 223] on icon at bounding box center [24, 227] width 16 height 16
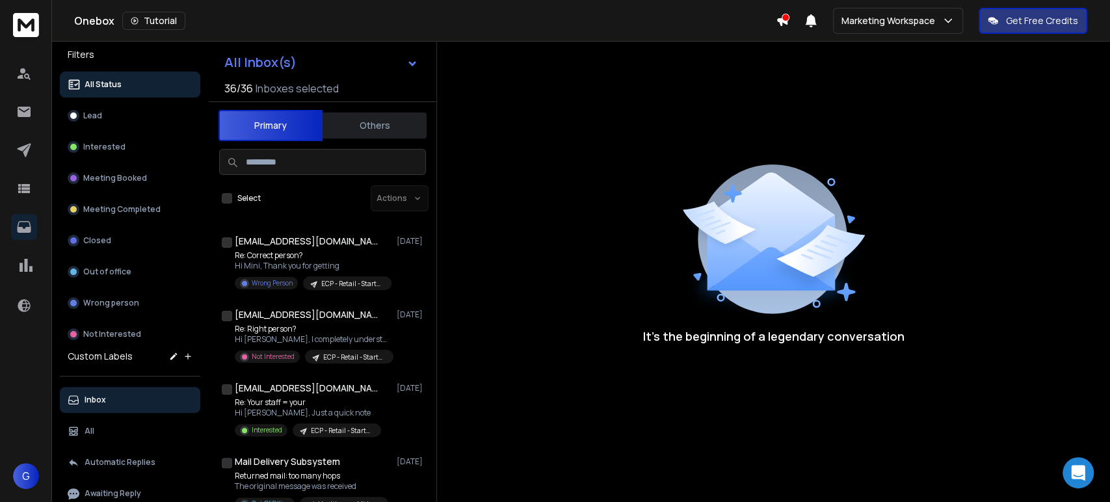
scroll to position [103, 0]
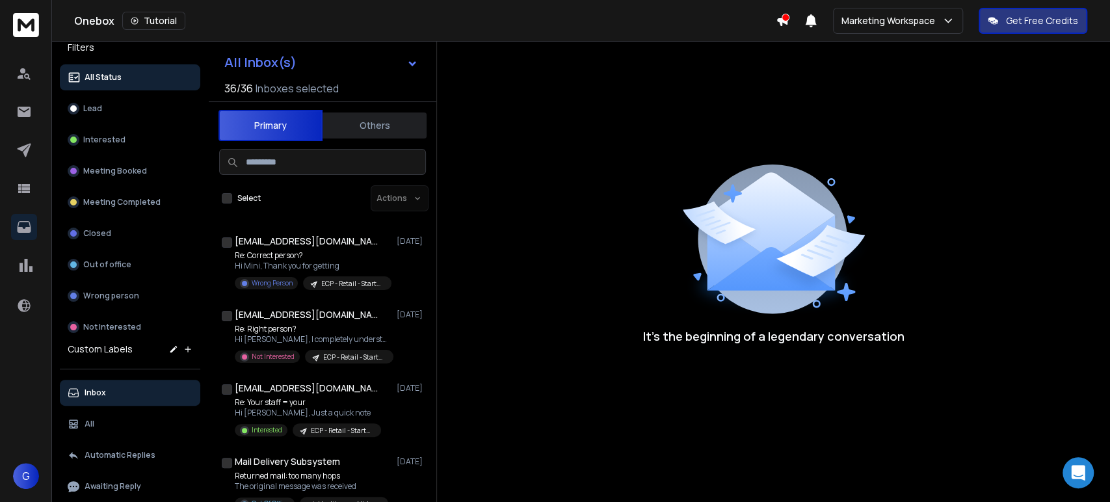
click at [134, 391] on button "Inbox" at bounding box center [130, 393] width 140 height 26
click at [129, 414] on button "All" at bounding box center [130, 424] width 140 height 26
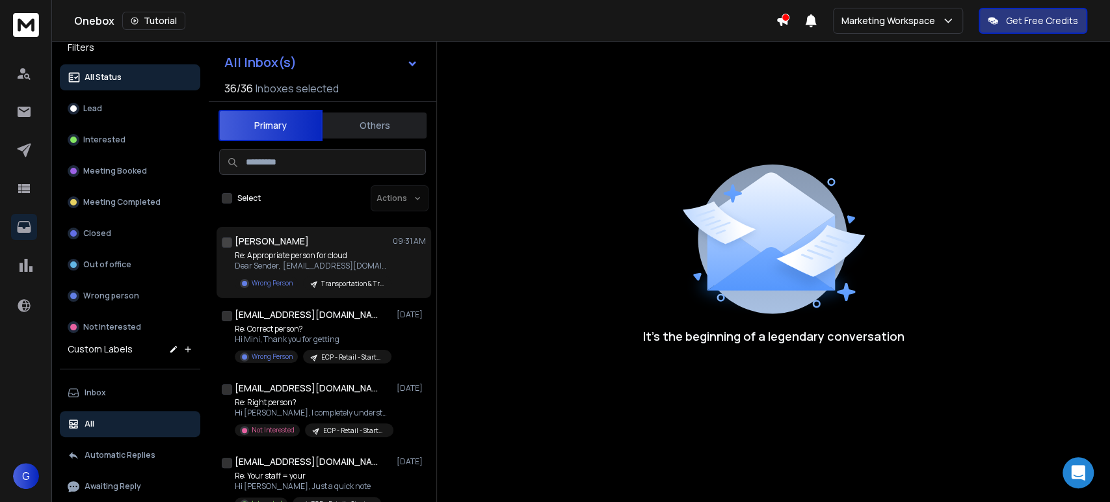
click at [401, 243] on p "09:31 AM" at bounding box center [409, 241] width 33 height 10
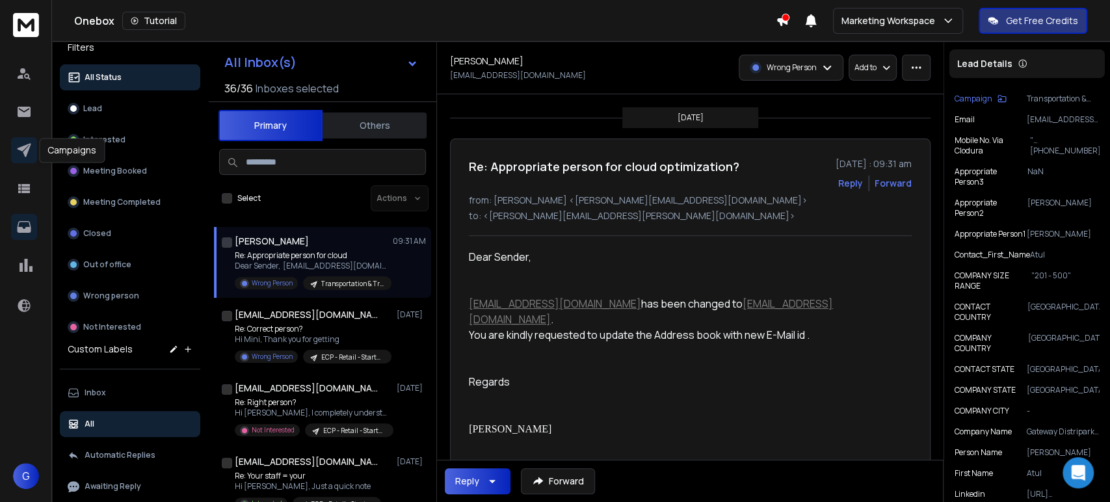
click at [22, 143] on icon at bounding box center [24, 150] width 16 height 16
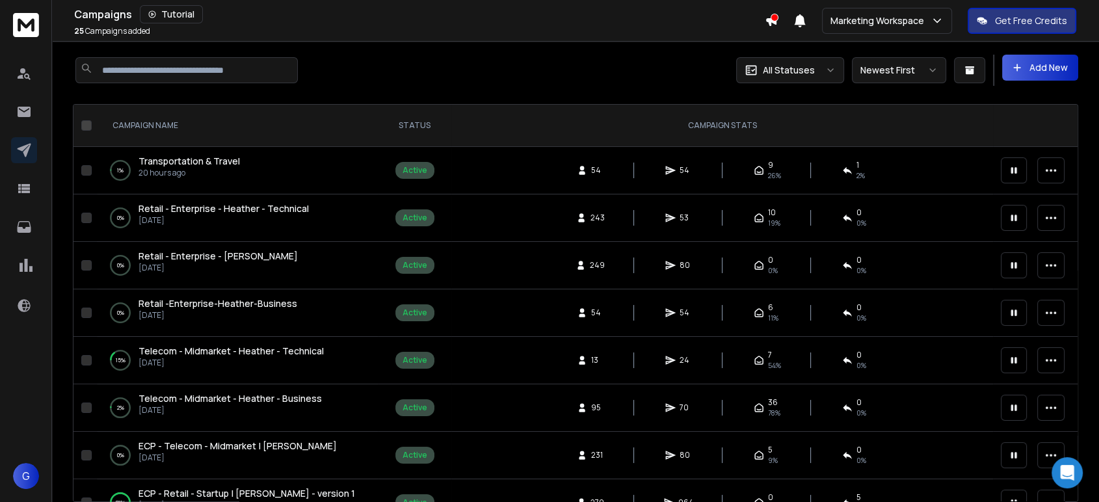
click at [278, 171] on div "1 % Transportation & Travel 20 hours ago" at bounding box center [237, 170] width 255 height 31
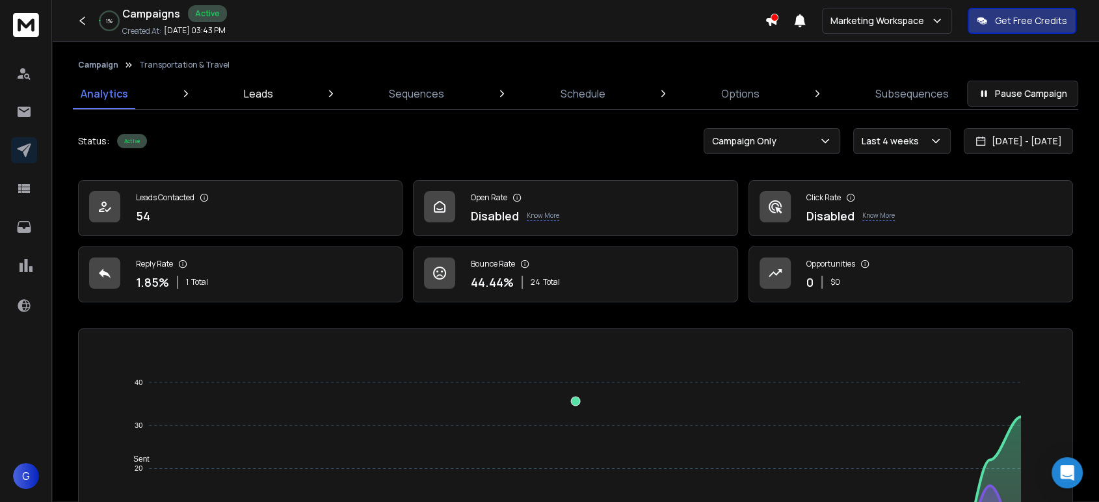
click at [278, 96] on link "Leads" at bounding box center [258, 93] width 45 height 31
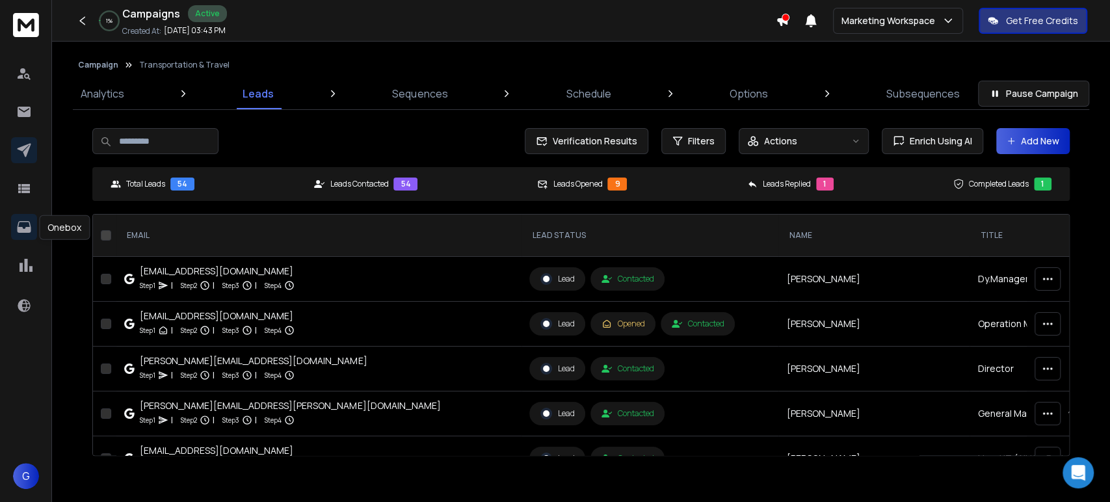
click at [25, 220] on icon at bounding box center [24, 227] width 16 height 16
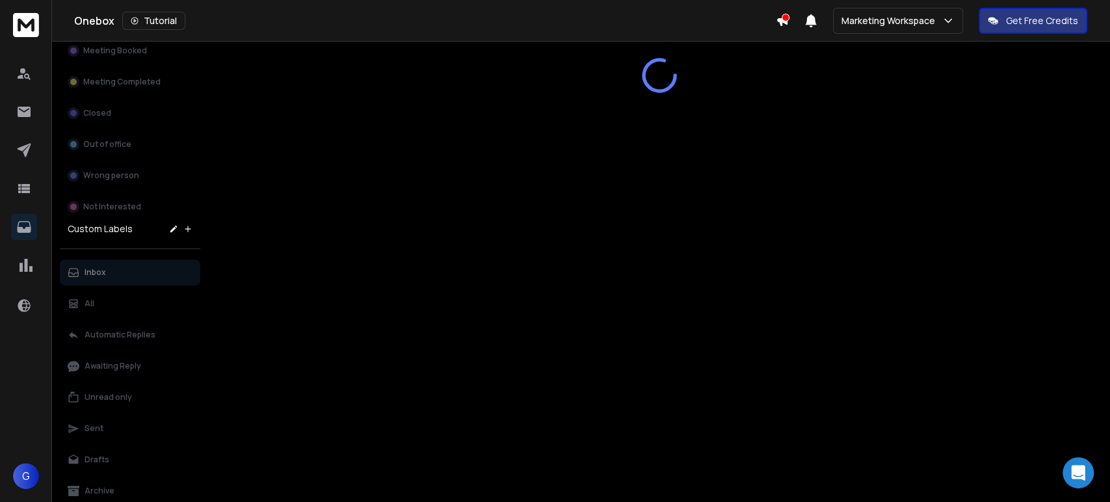
scroll to position [224, 0]
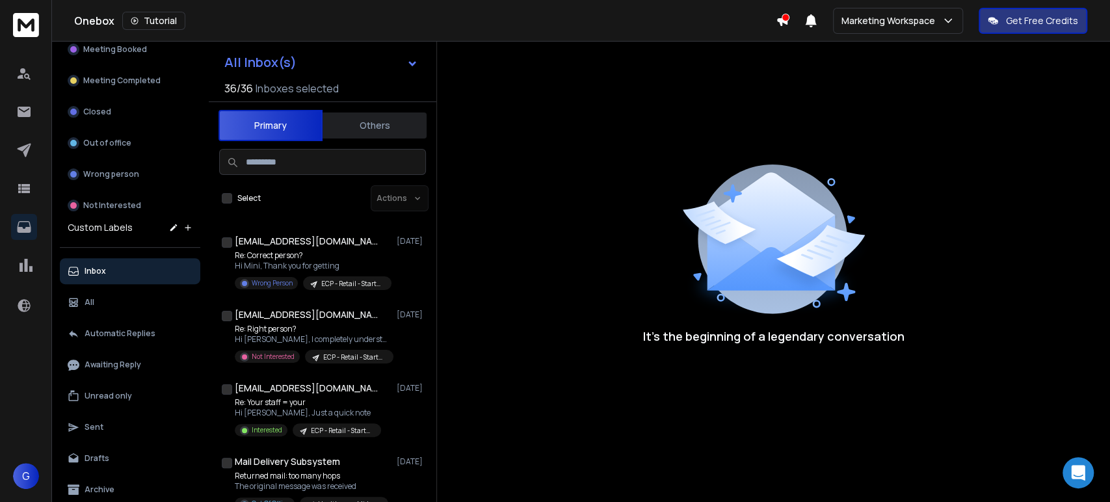
click at [109, 306] on button "All" at bounding box center [130, 302] width 140 height 26
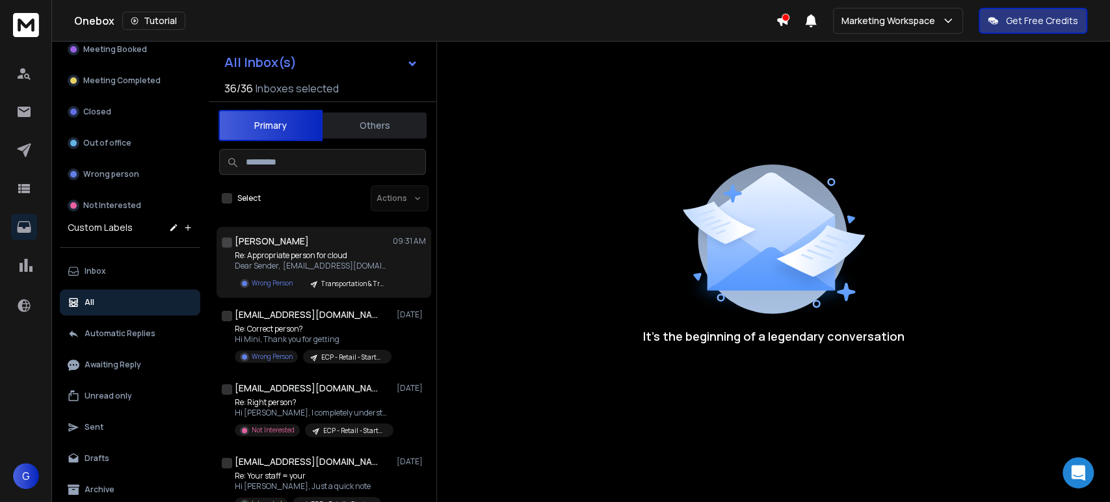
click at [385, 252] on p "Re: Appropriate person for cloud" at bounding box center [313, 255] width 156 height 10
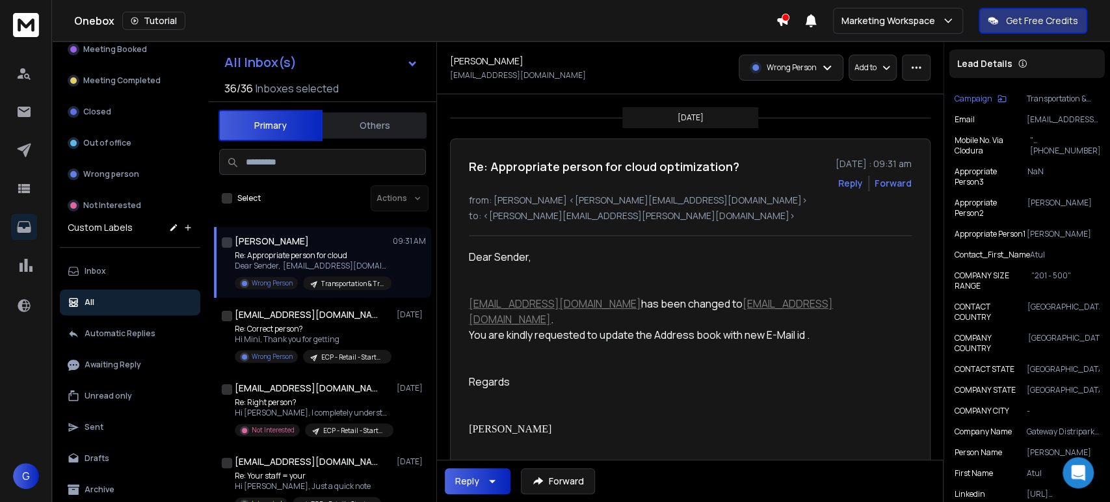
click at [81, 300] on div "All" at bounding box center [81, 303] width 27 height 16
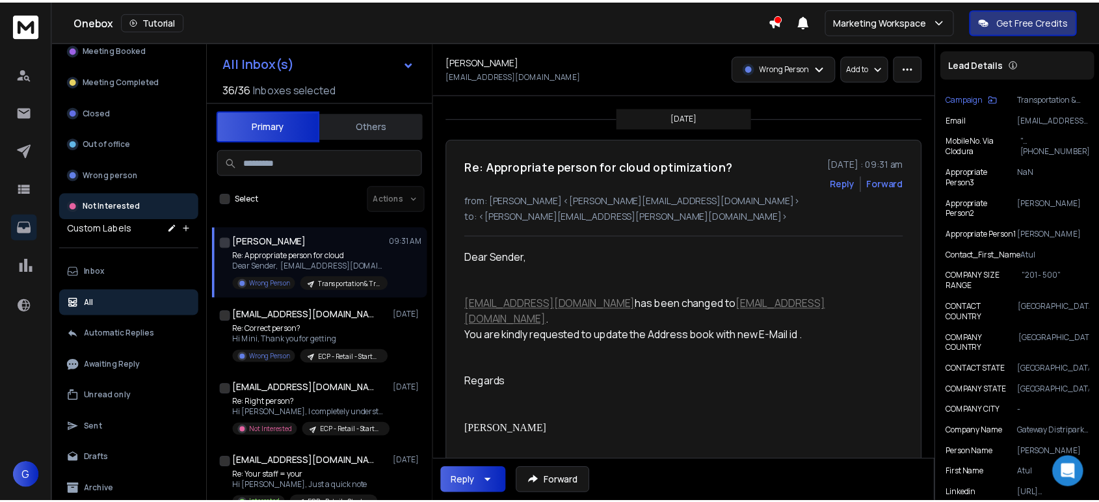
scroll to position [0, 0]
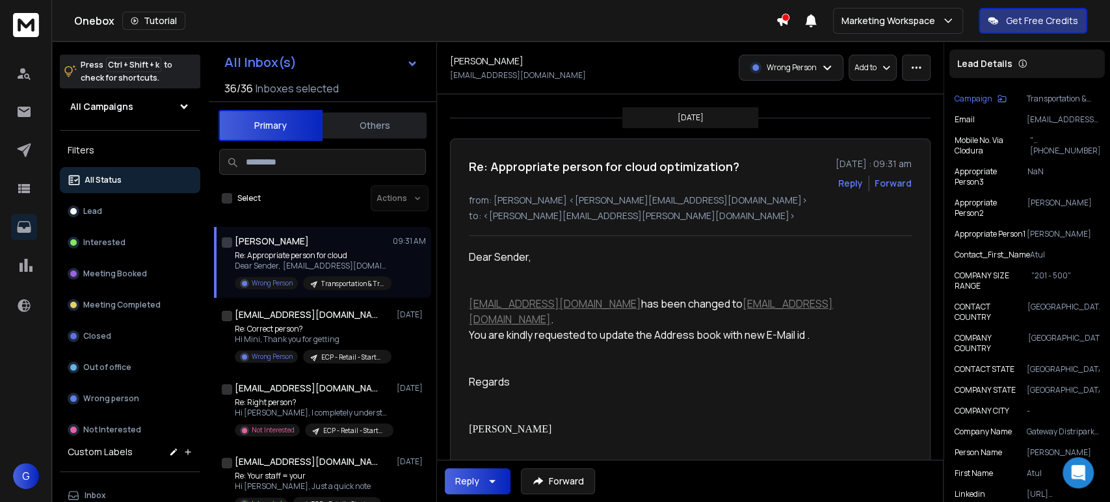
click at [119, 182] on p "All Status" at bounding box center [103, 180] width 37 height 10
click at [23, 106] on icon at bounding box center [24, 112] width 16 height 16
